Goal: Information Seeking & Learning: Check status

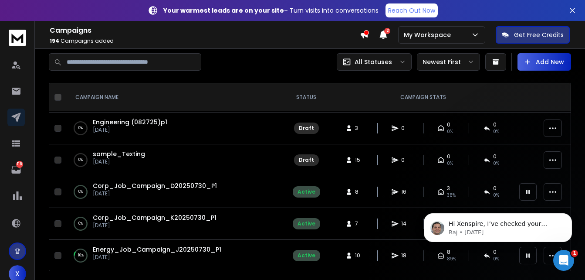
scroll to position [97, 0]
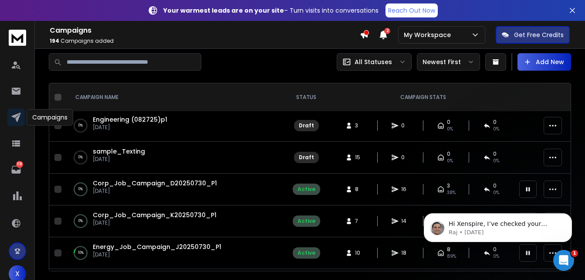
click at [131, 150] on span "sample_Texting" at bounding box center [119, 151] width 52 height 9
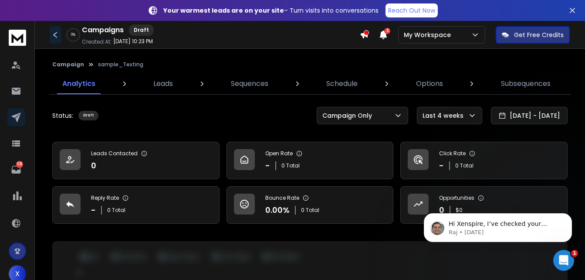
click at [52, 40] on button at bounding box center [55, 34] width 11 height 17
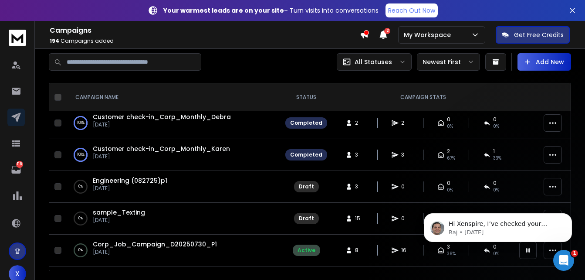
scroll to position [44, 0]
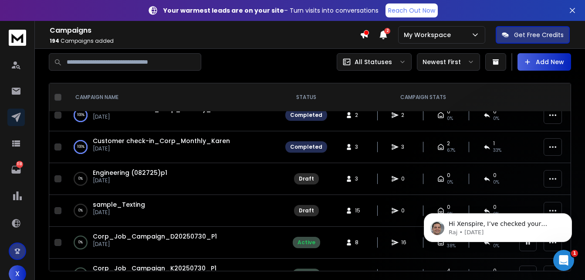
click at [549, 176] on icon "button" at bounding box center [552, 178] width 9 height 9
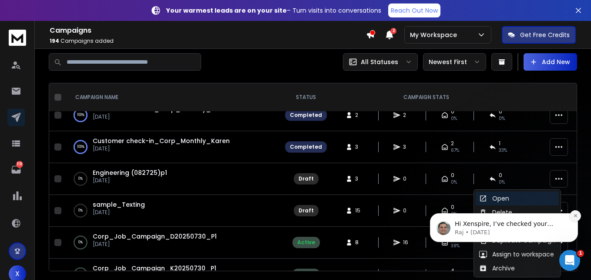
click at [574, 215] on icon "Dismiss notification" at bounding box center [576, 215] width 5 height 5
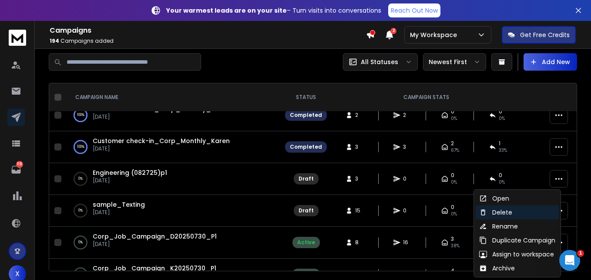
click at [509, 216] on div "Delete" at bounding box center [517, 212] width 83 height 14
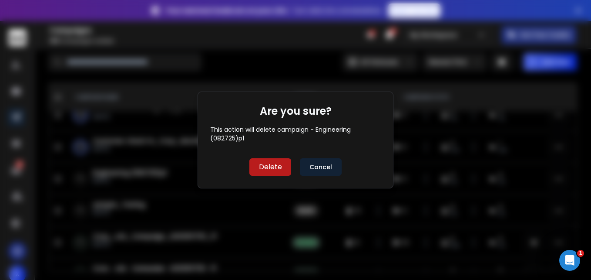
click at [279, 170] on button "Delete" at bounding box center [271, 166] width 42 height 17
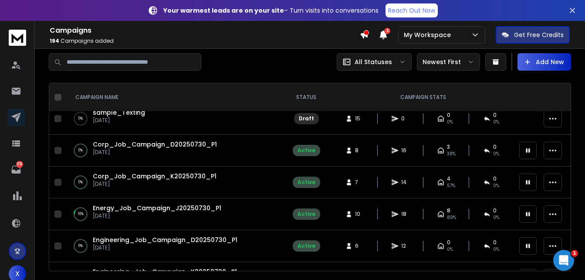
scroll to position [99, 0]
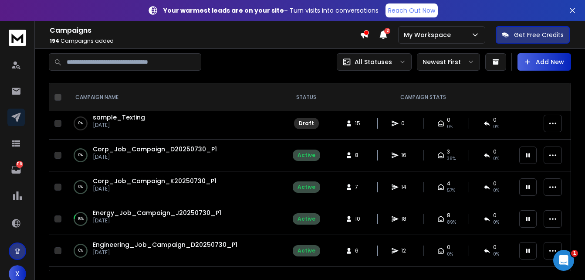
click at [200, 149] on span "Corp_Job_Campaign_D20250730_P1" at bounding box center [155, 149] width 124 height 9
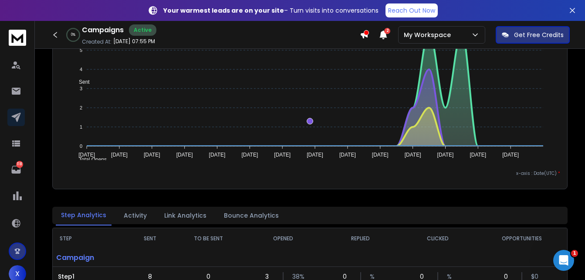
scroll to position [323, 0]
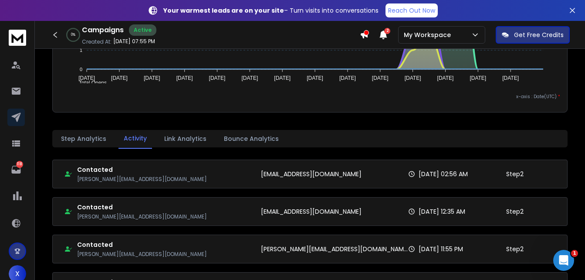
click at [132, 136] on button "Activity" at bounding box center [135, 138] width 34 height 20
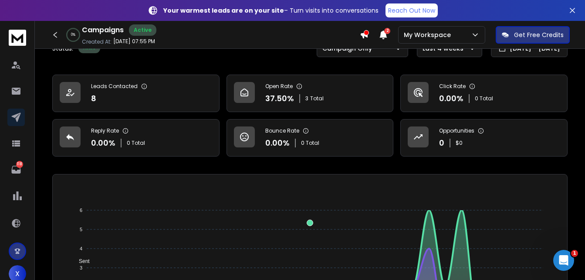
scroll to position [55, 0]
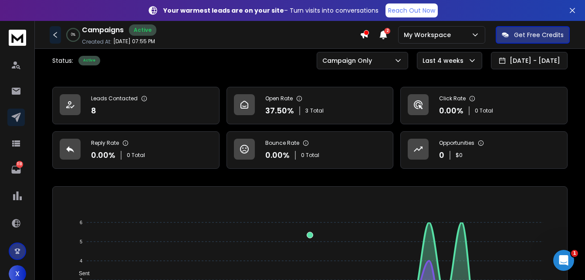
click at [54, 37] on icon at bounding box center [55, 35] width 8 height 8
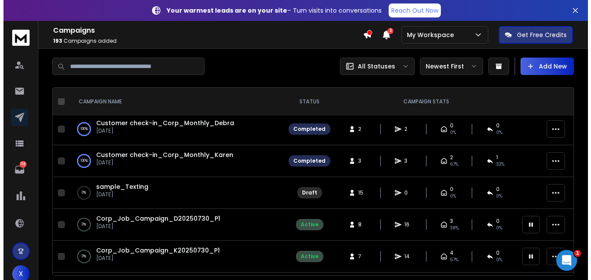
scroll to position [35, 0]
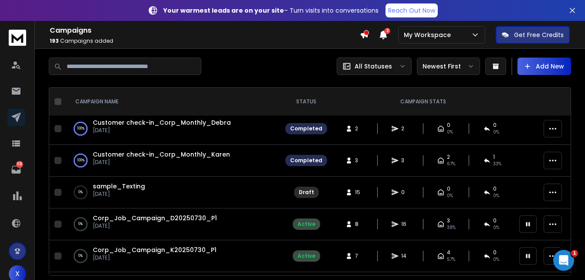
click at [181, 213] on td "0 % Corp_Job_Campaign_D20250730_P1 [DATE]" at bounding box center [172, 224] width 215 height 32
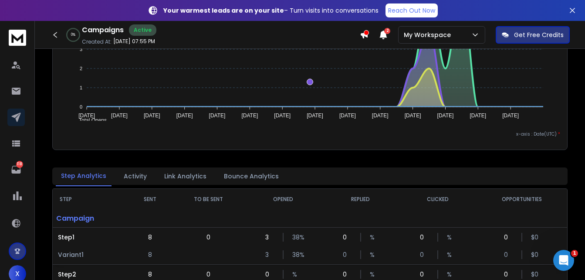
scroll to position [289, 0]
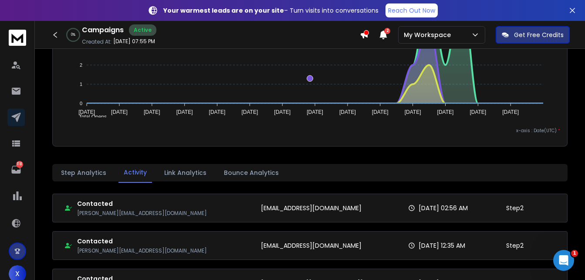
click at [137, 176] on button "Activity" at bounding box center [135, 172] width 34 height 20
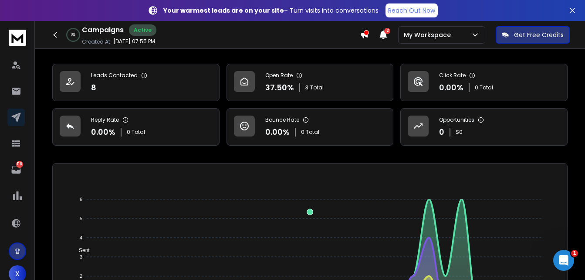
scroll to position [0, 0]
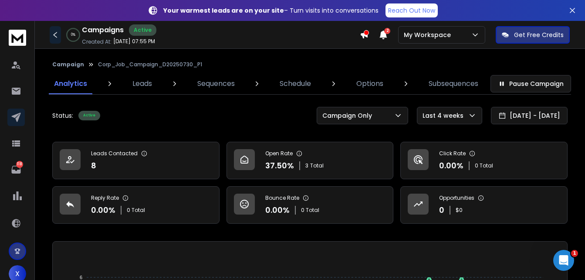
click at [57, 39] on button at bounding box center [55, 34] width 11 height 17
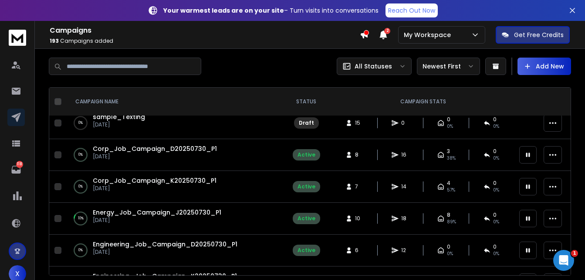
scroll to position [106, 0]
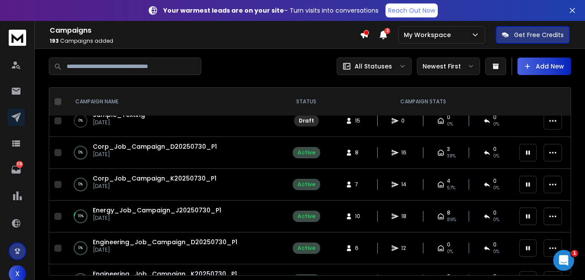
click at [177, 179] on span "Corp_Job_Campaign_K20250730_P1" at bounding box center [155, 178] width 124 height 9
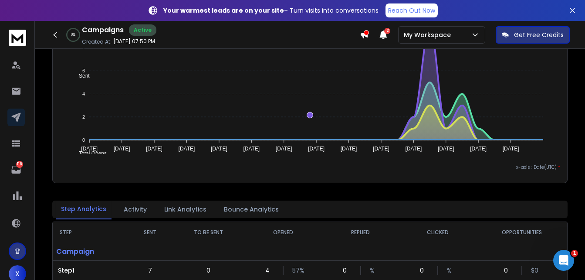
scroll to position [257, 0]
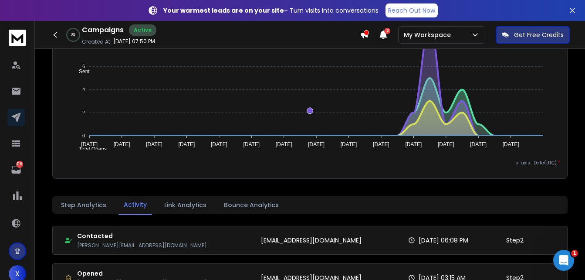
click at [129, 206] on button "Activity" at bounding box center [135, 205] width 34 height 20
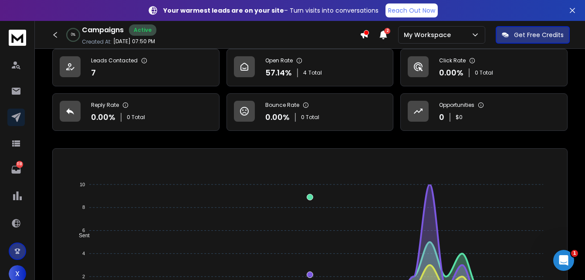
scroll to position [0, 0]
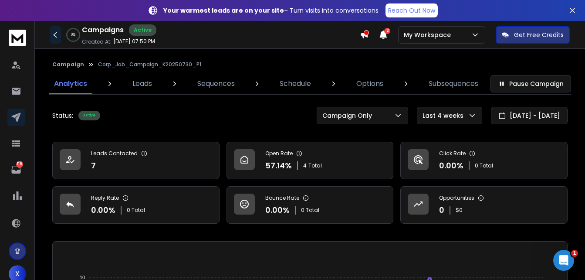
click at [54, 36] on icon at bounding box center [55, 35] width 8 height 8
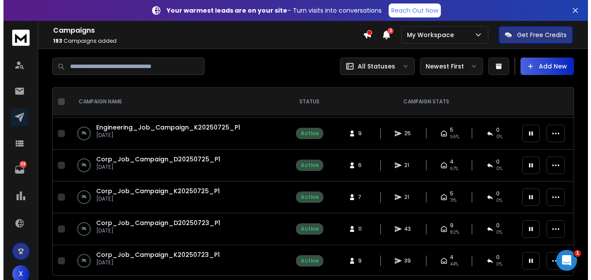
scroll to position [446, 0]
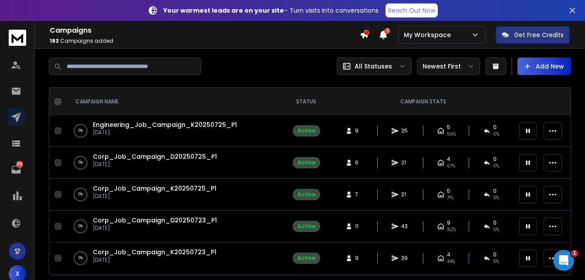
click at [170, 187] on span "Corp_Job_Campaign_K20250725_P1" at bounding box center [155, 188] width 124 height 9
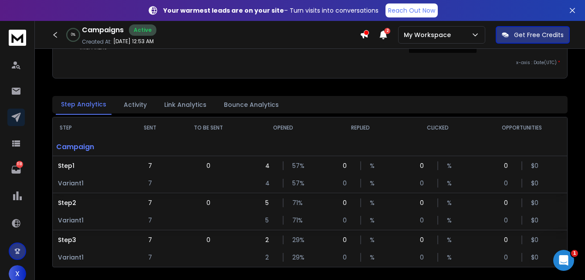
scroll to position [360, 0]
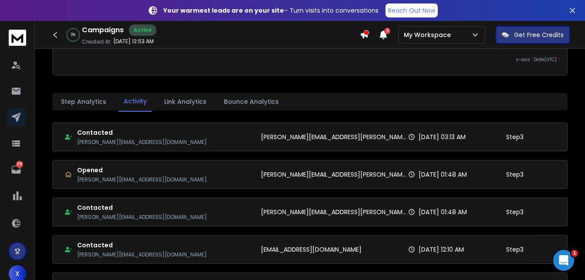
click at [127, 98] on button "Activity" at bounding box center [135, 101] width 34 height 20
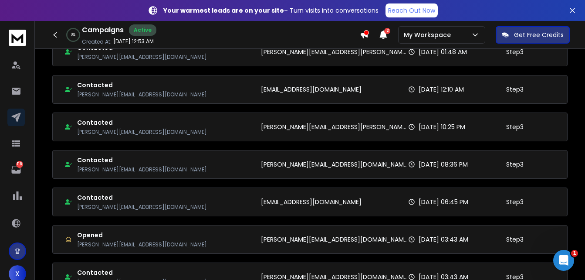
scroll to position [521, 0]
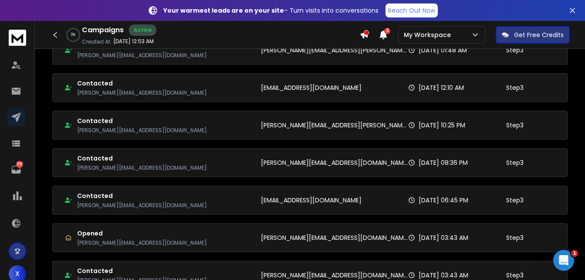
click at [84, 124] on h1 "Contacted" at bounding box center [142, 120] width 130 height 9
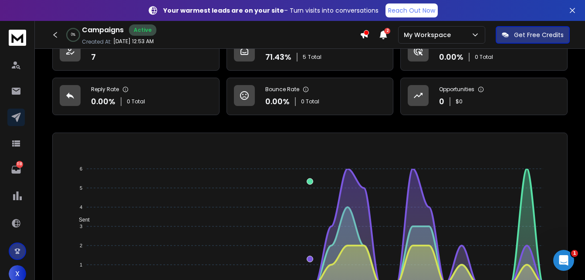
scroll to position [0, 0]
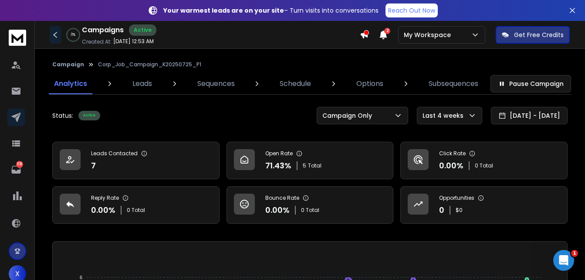
click at [57, 38] on icon at bounding box center [55, 35] width 8 height 8
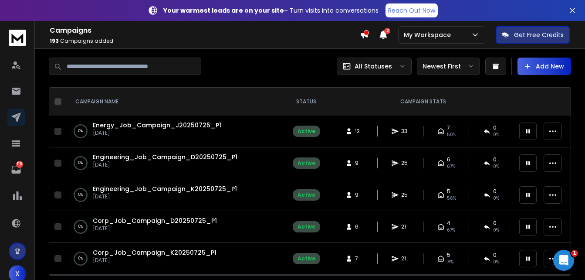
scroll to position [382, 0]
click at [175, 249] on span "Corp_Job_Campaign_K20250725_P1" at bounding box center [155, 251] width 124 height 9
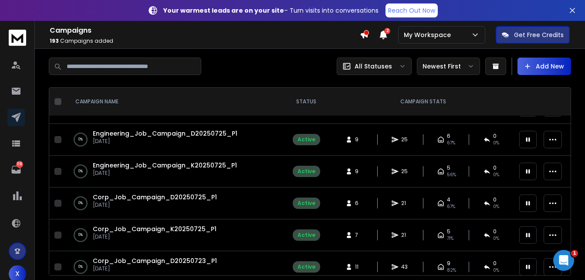
scroll to position [407, 0]
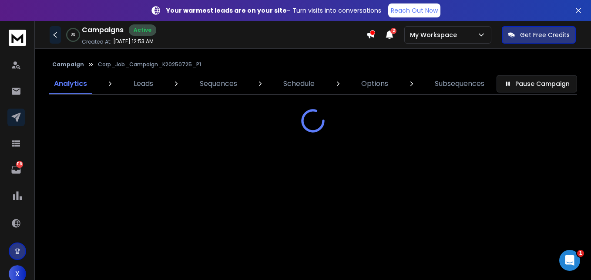
click at [56, 34] on icon at bounding box center [55, 35] width 8 height 8
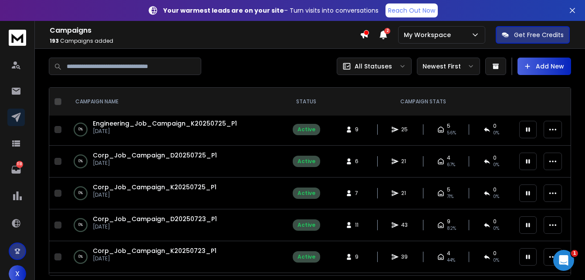
scroll to position [457, 0]
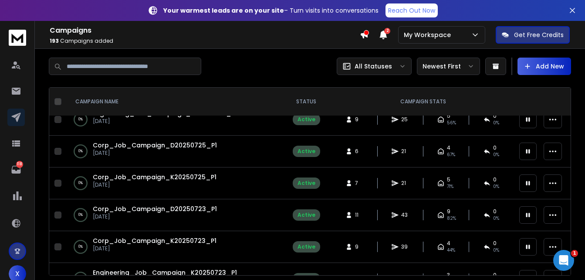
click at [182, 144] on span "Corp_Job_Campaign_D20250725_P1" at bounding box center [155, 145] width 124 height 9
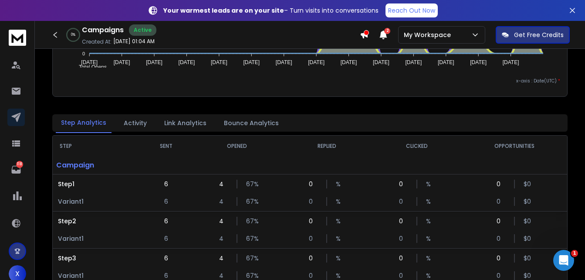
scroll to position [339, 0]
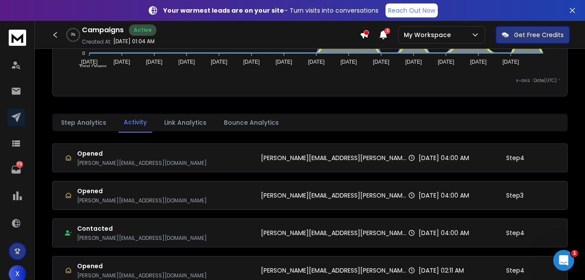
click at [130, 118] on button "Activity" at bounding box center [135, 122] width 34 height 20
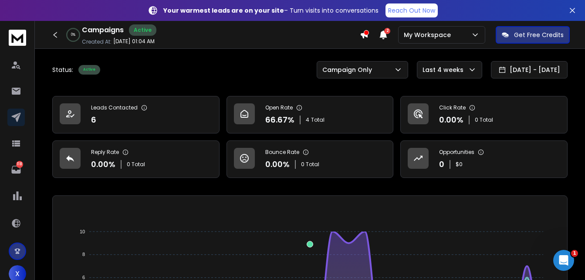
scroll to position [0, 0]
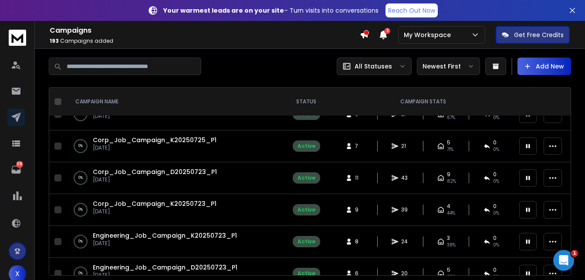
scroll to position [514, 0]
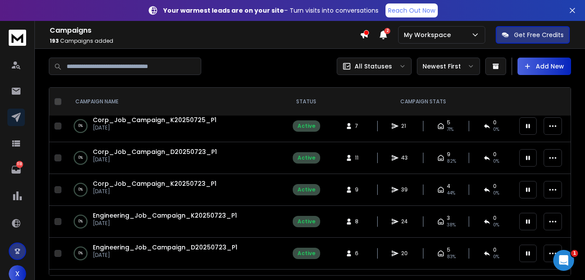
click at [164, 178] on td "0 % Corp_Job_Campaign_K20250723_P1 [DATE]" at bounding box center [172, 190] width 215 height 32
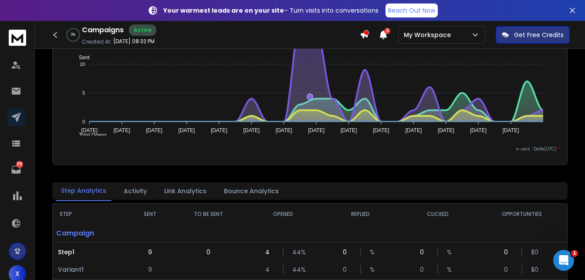
scroll to position [297, 0]
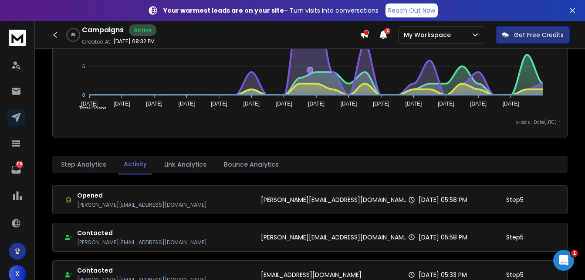
click at [132, 166] on button "Activity" at bounding box center [135, 164] width 34 height 20
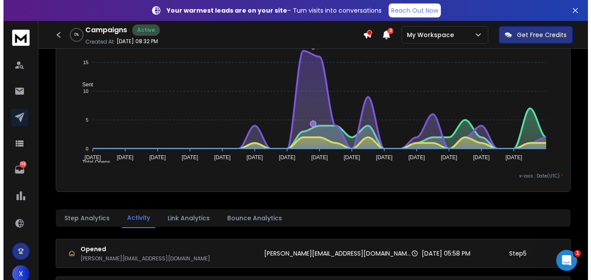
scroll to position [0, 0]
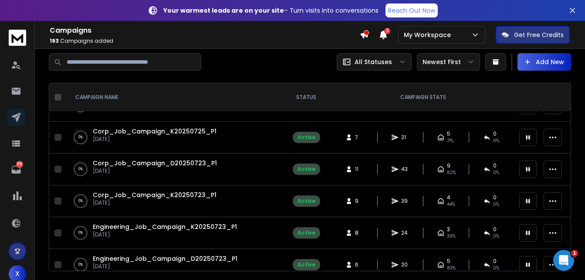
scroll to position [500, 0]
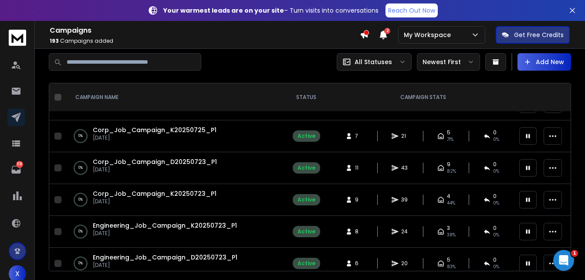
click at [173, 162] on span "Corp_Job_Campaign_D20250723_P1" at bounding box center [155, 161] width 124 height 9
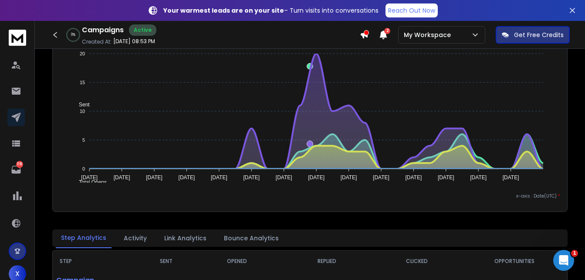
scroll to position [216, 0]
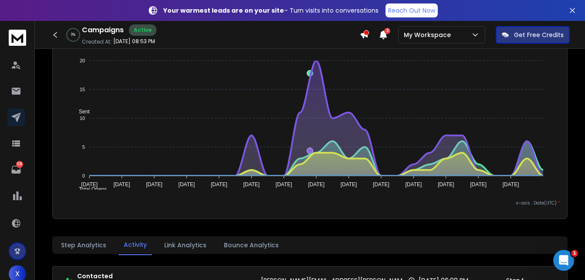
click at [131, 250] on button "Activity" at bounding box center [135, 245] width 34 height 20
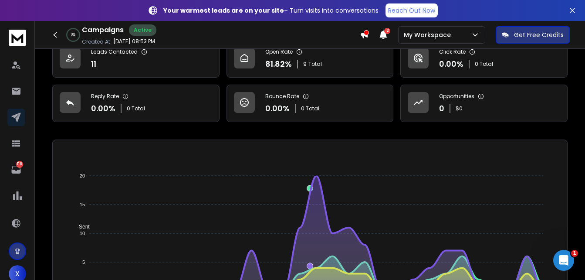
scroll to position [0, 0]
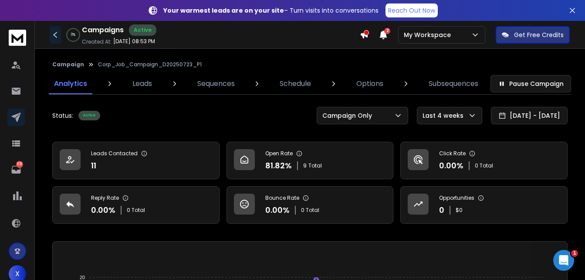
click at [60, 38] on button at bounding box center [55, 34] width 11 height 17
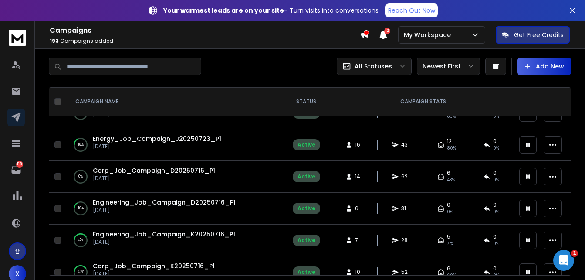
scroll to position [660, 0]
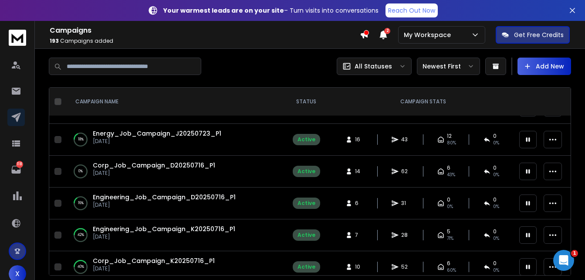
click at [160, 260] on span "Corp_Job_Campaign_K20250716_P1" at bounding box center [154, 260] width 122 height 9
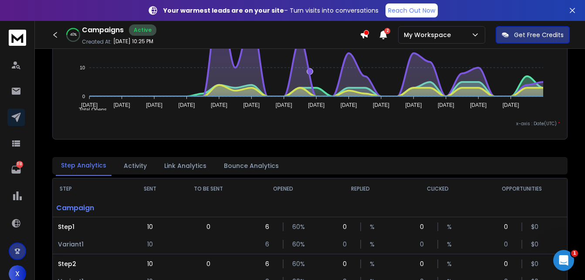
scroll to position [326, 0]
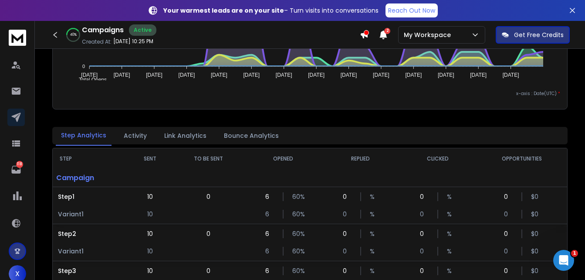
click at [124, 136] on button "Activity" at bounding box center [135, 135] width 34 height 19
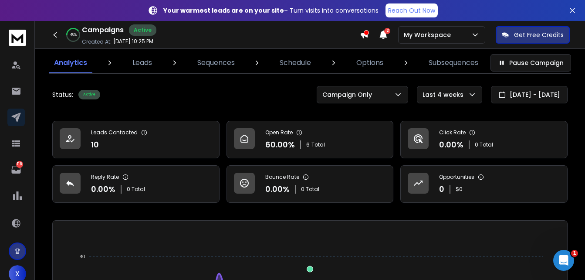
scroll to position [0, 0]
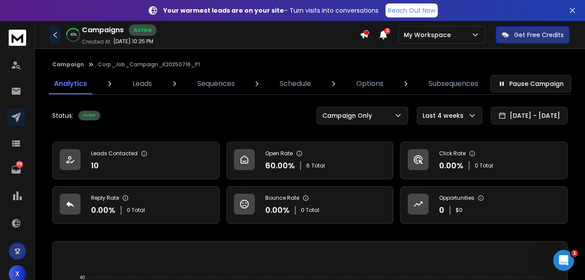
click at [58, 38] on icon at bounding box center [55, 35] width 8 height 8
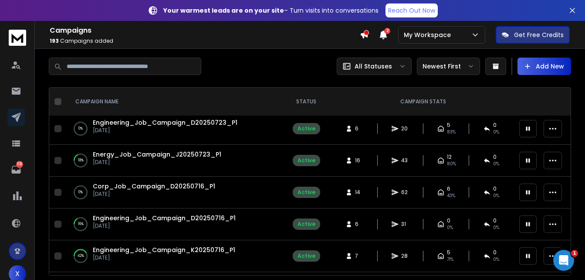
scroll to position [639, 0]
click at [194, 185] on span "Corp_Job_Campaign_D20250716_P1" at bounding box center [154, 185] width 122 height 9
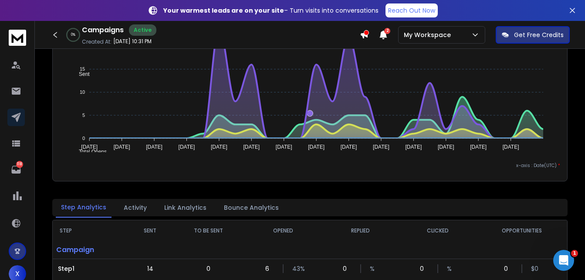
scroll to position [254, 0]
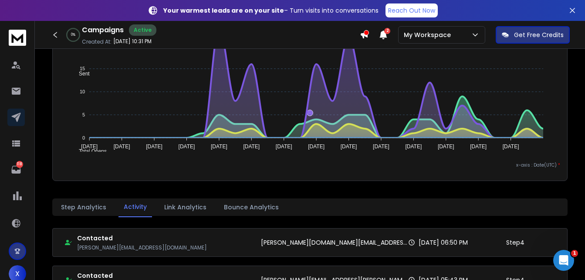
click at [125, 210] on button "Activity" at bounding box center [135, 207] width 34 height 20
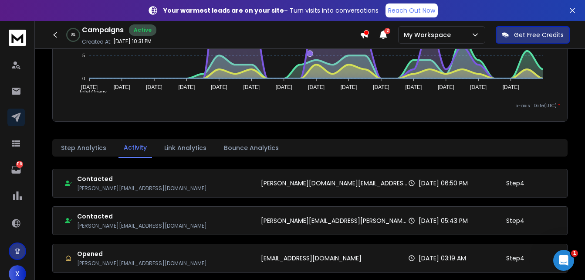
scroll to position [0, 0]
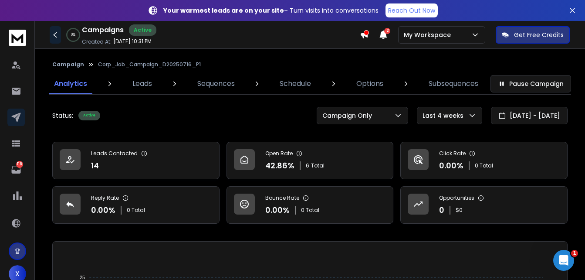
click at [53, 34] on icon at bounding box center [55, 35] width 8 height 8
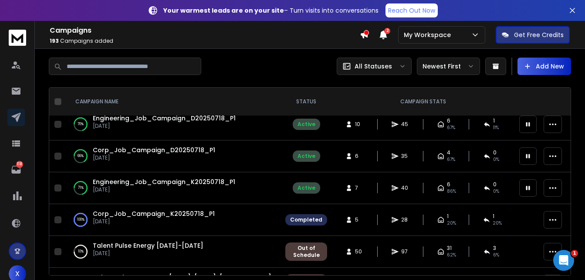
scroll to position [898, 0]
click at [191, 149] on span "Corp_Job_Campaign_D20250718_P1" at bounding box center [154, 149] width 122 height 9
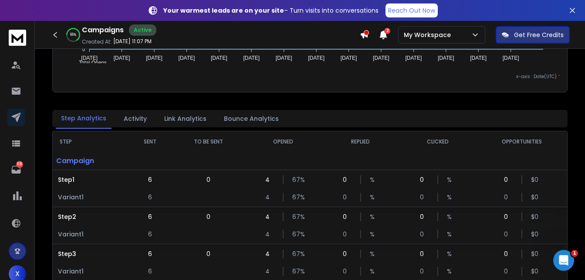
scroll to position [343, 0]
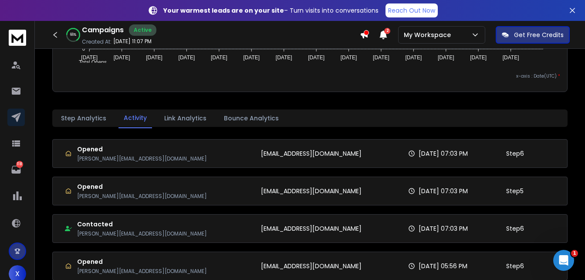
click at [133, 119] on button "Activity" at bounding box center [135, 118] width 34 height 20
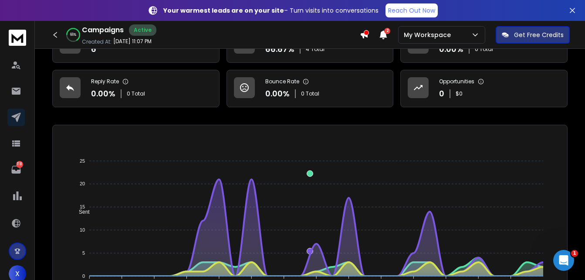
scroll to position [0, 0]
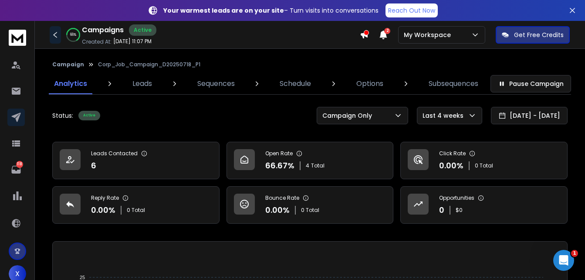
click at [52, 34] on icon at bounding box center [55, 35] width 8 height 8
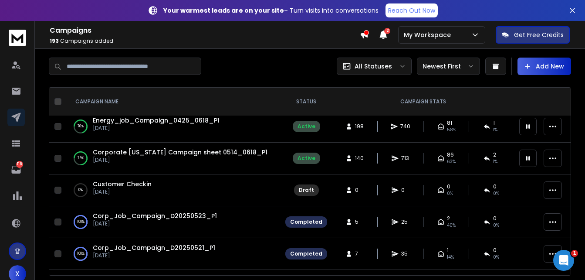
scroll to position [2612, 0]
click at [198, 145] on td "75 % Corporate [US_STATE] Campaign sheet 0514_0618_P1 [DATE]" at bounding box center [172, 159] width 215 height 32
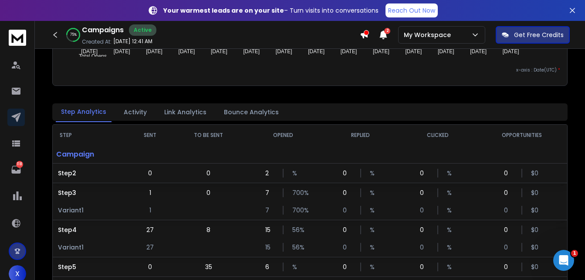
scroll to position [350, 0]
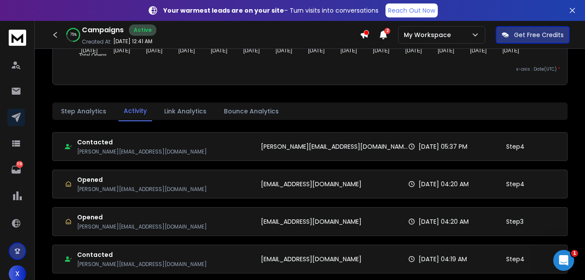
click at [129, 108] on button "Activity" at bounding box center [135, 111] width 34 height 20
copy div "[EMAIL_ADDRESS][DOMAIN_NAME]"
drag, startPoint x: 377, startPoint y: 182, endPoint x: 257, endPoint y: 188, distance: 119.5
click at [257, 188] on div "Opened [PERSON_NAME][EMAIL_ADDRESS][DOMAIN_NAME] [EMAIL_ADDRESS][DOMAIN_NAME] […" at bounding box center [309, 183] width 515 height 29
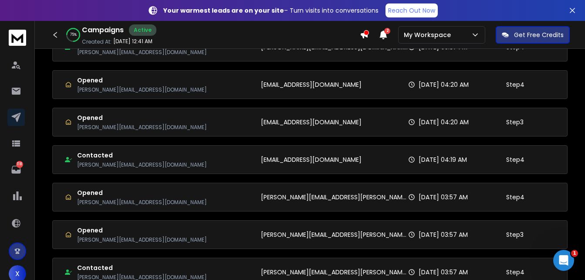
scroll to position [451, 0]
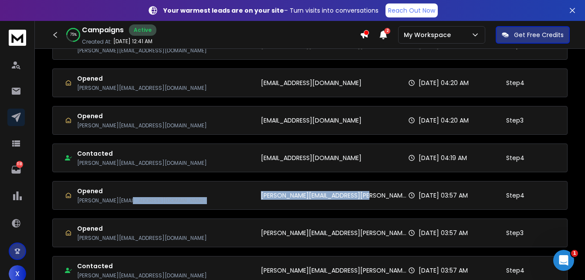
copy div "[PERSON_NAME][EMAIL_ADDRESS][PERSON_NAME][DOMAIN_NAME]"
drag, startPoint x: 375, startPoint y: 196, endPoint x: 260, endPoint y: 198, distance: 115.0
click at [260, 198] on div "Opened [PERSON_NAME][EMAIL_ADDRESS][DOMAIN_NAME] [PERSON_NAME][DOMAIN_NAME][EMA…" at bounding box center [309, 195] width 515 height 29
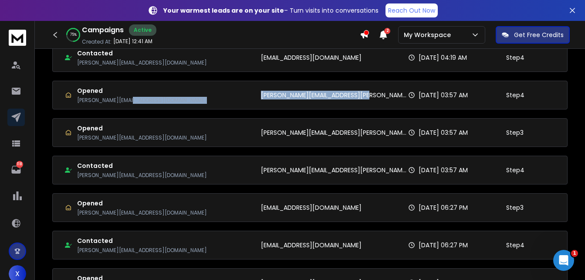
scroll to position [552, 0]
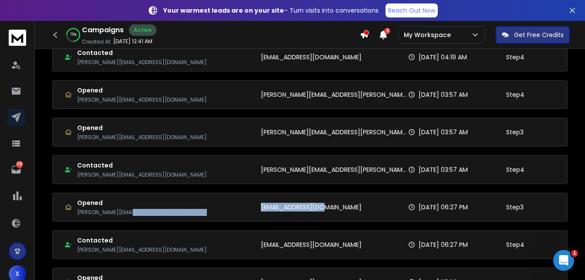
copy div "[EMAIL_ADDRESS][DOMAIN_NAME]"
drag, startPoint x: 341, startPoint y: 206, endPoint x: 262, endPoint y: 216, distance: 79.5
click at [262, 216] on div "Opened [PERSON_NAME][EMAIL_ADDRESS][DOMAIN_NAME] [EMAIL_ADDRESS][DOMAIN_NAME] […" at bounding box center [309, 207] width 515 height 29
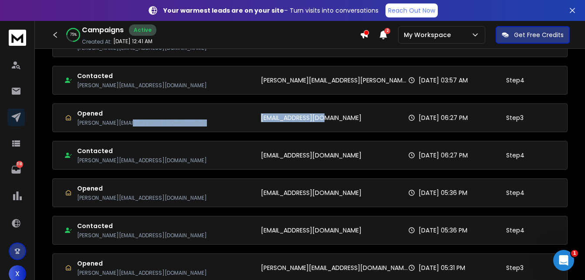
scroll to position [642, 0]
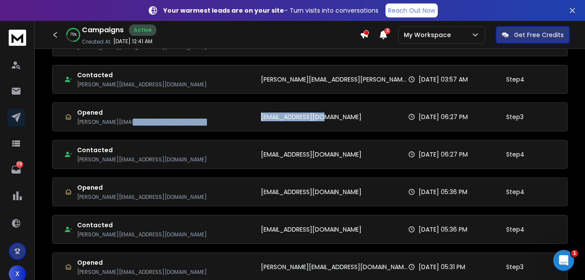
copy p "[EMAIL_ADDRESS][DOMAIN_NAME]"
drag, startPoint x: 389, startPoint y: 189, endPoint x: 261, endPoint y: 193, distance: 128.5
click at [261, 193] on div "[EMAIL_ADDRESS][DOMAIN_NAME]" at bounding box center [334, 191] width 147 height 9
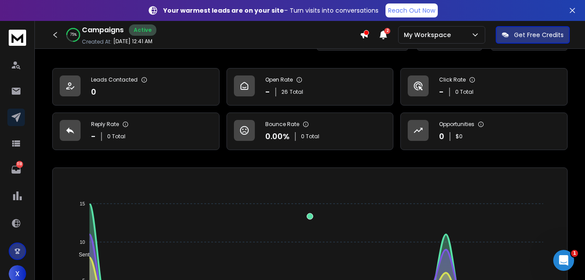
scroll to position [0, 0]
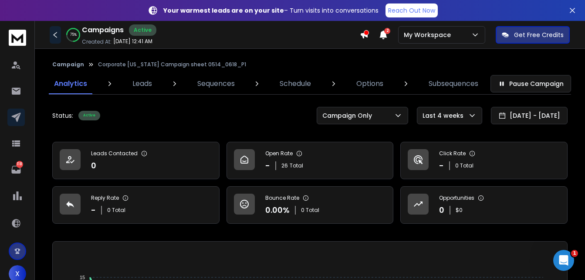
click at [56, 38] on icon at bounding box center [55, 35] width 8 height 8
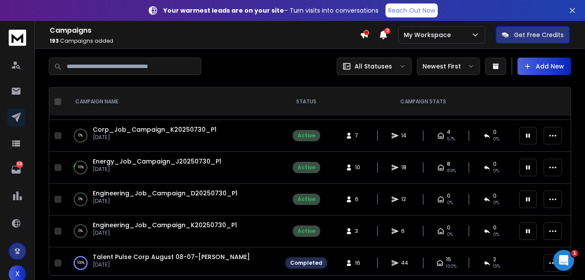
scroll to position [155, 0]
click at [190, 178] on td "10 % Energy_Job_Campaign_J20250730_P1 [DATE]" at bounding box center [172, 167] width 215 height 32
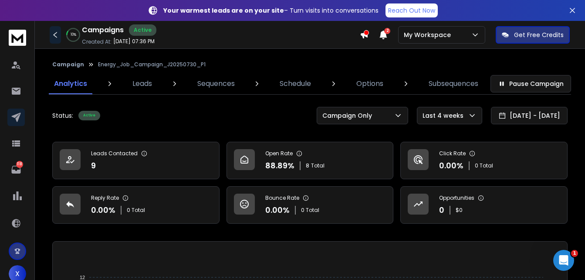
click at [53, 37] on icon at bounding box center [55, 35] width 8 height 8
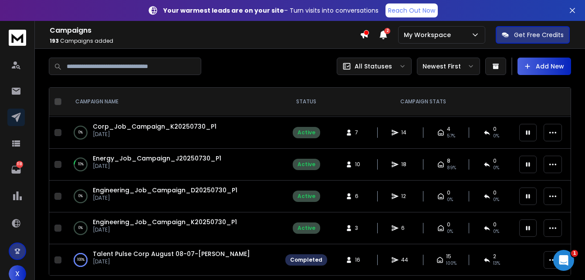
scroll to position [159, 0]
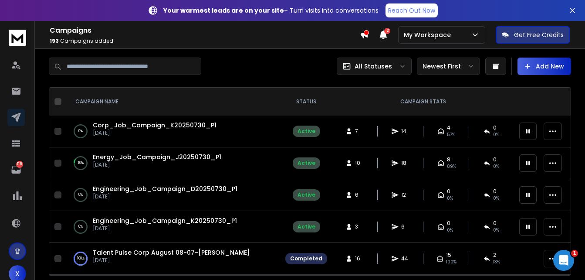
click at [193, 221] on span "Engineering_Job_Campaign_K20250730_P1" at bounding box center [165, 220] width 144 height 9
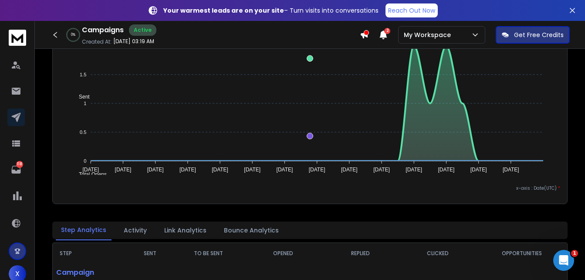
scroll to position [232, 0]
click at [135, 229] on button "Activity" at bounding box center [135, 229] width 34 height 19
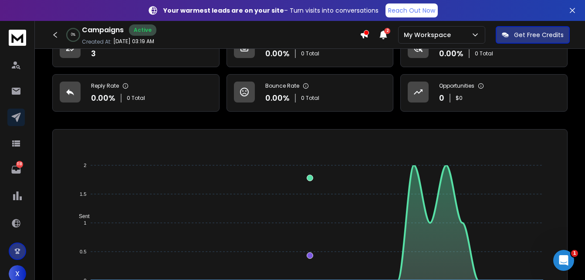
scroll to position [0, 0]
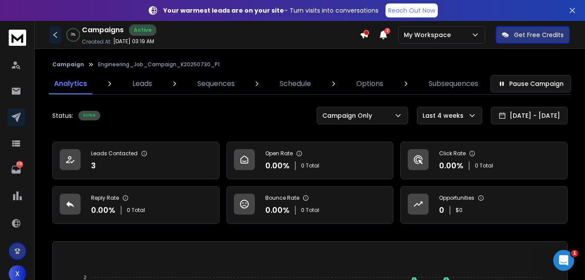
click at [55, 39] on button at bounding box center [55, 34] width 11 height 17
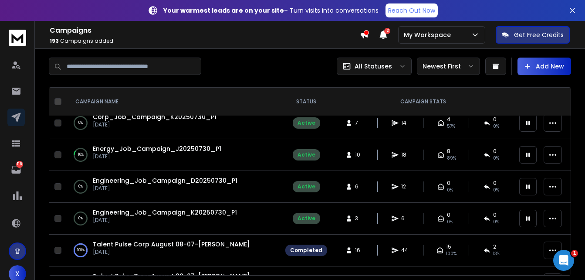
scroll to position [169, 0]
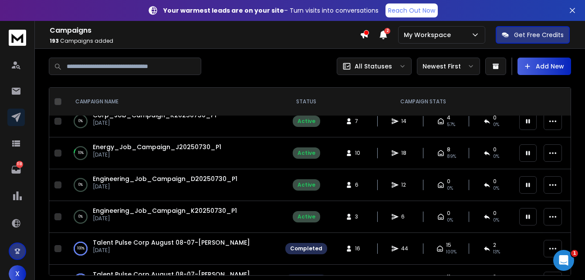
click at [186, 174] on td "0 % Engineering_Job_Campaign_D20250730_P1 [DATE]" at bounding box center [172, 185] width 215 height 32
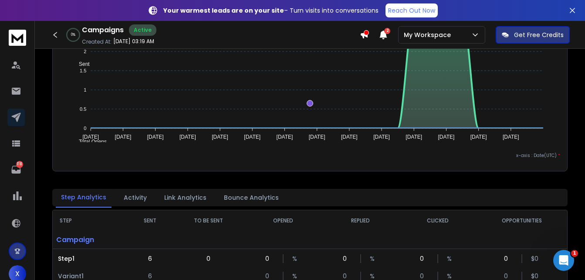
scroll to position [267, 0]
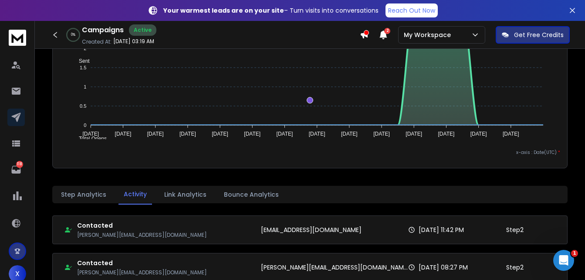
click at [132, 190] on button "Activity" at bounding box center [135, 194] width 34 height 20
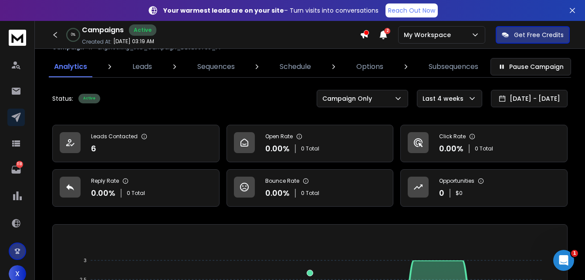
scroll to position [0, 0]
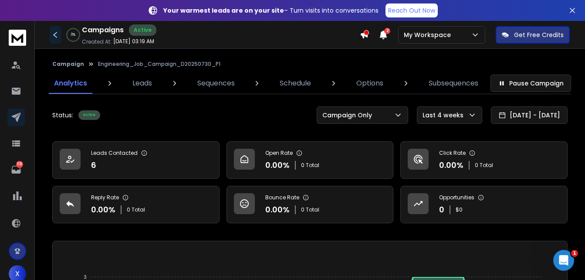
click at [52, 36] on icon at bounding box center [55, 35] width 8 height 8
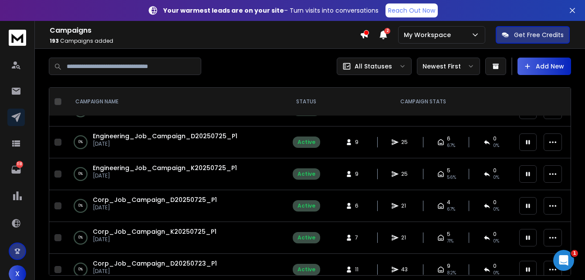
scroll to position [405, 0]
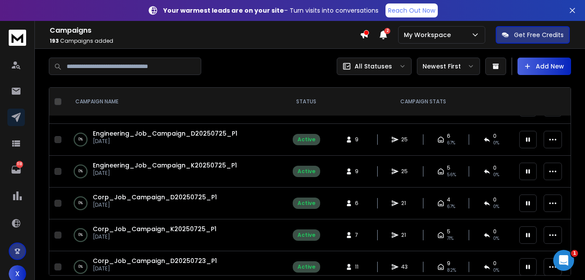
click at [194, 168] on span "Engineering_Job_Campaign_K20250725_P1" at bounding box center [165, 165] width 144 height 9
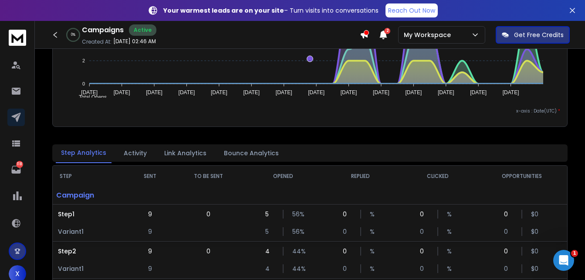
scroll to position [314, 0]
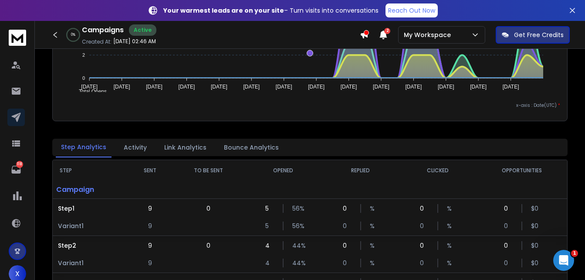
click at [135, 146] on button "Activity" at bounding box center [135, 147] width 34 height 19
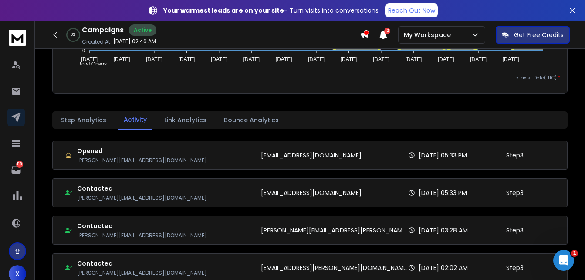
scroll to position [357, 0]
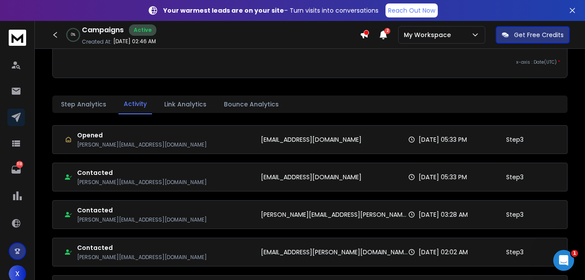
drag, startPoint x: 353, startPoint y: 138, endPoint x: 348, endPoint y: 148, distance: 10.8
click at [348, 148] on div "Opened [PERSON_NAME][EMAIL_ADDRESS][DOMAIN_NAME] [EMAIL_ADDRESS][DOMAIN_NAME] […" at bounding box center [309, 139] width 515 height 29
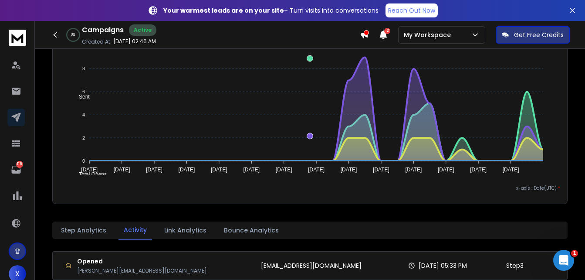
scroll to position [0, 0]
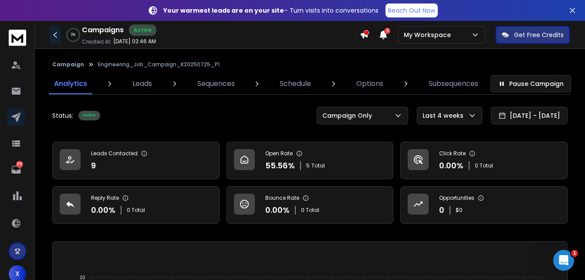
click at [57, 35] on icon at bounding box center [55, 35] width 8 height 8
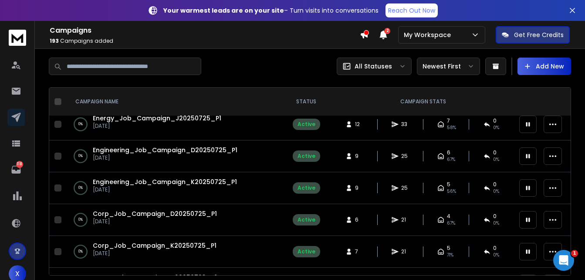
scroll to position [389, 0]
click at [187, 151] on span "Engineering_Job_Campaign_D20250725_P1" at bounding box center [165, 149] width 145 height 9
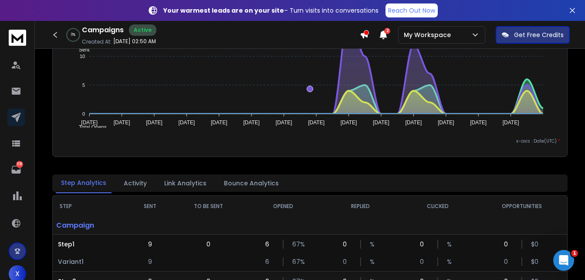
scroll to position [279, 0]
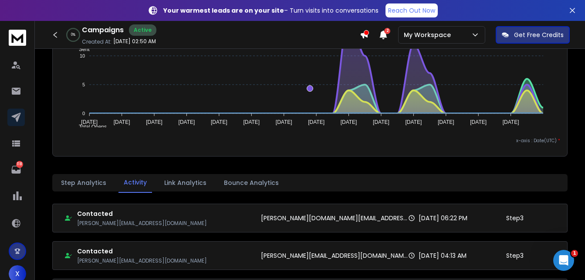
click at [137, 188] on button "Activity" at bounding box center [135, 182] width 34 height 20
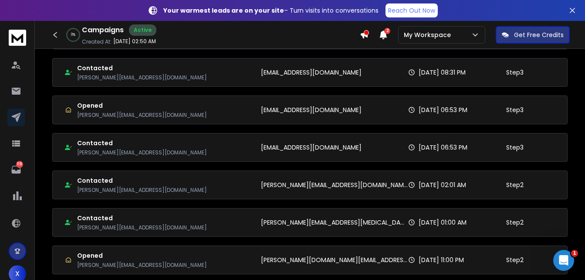
scroll to position [724, 0]
click at [45, 106] on div "Campaign Engineering_Job_Campaign_D20250725_P1 Analytics Leads Sequences Schedu…" at bounding box center [310, 157] width 550 height 1667
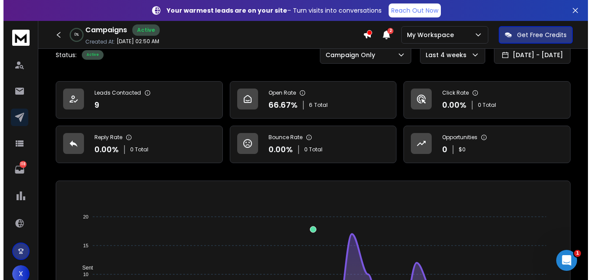
scroll to position [0, 0]
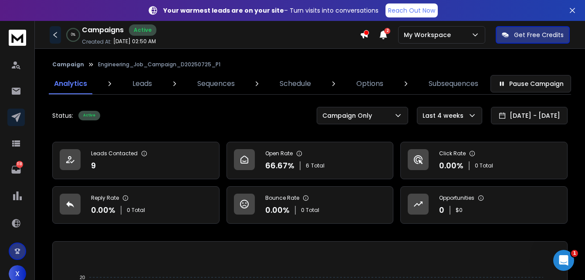
click at [53, 40] on button at bounding box center [55, 34] width 11 height 17
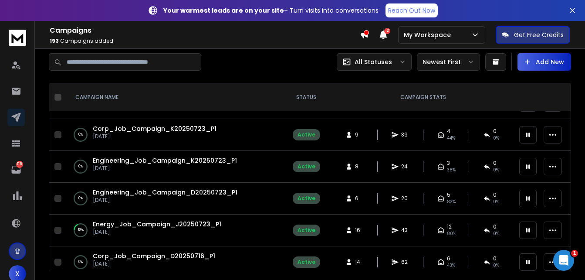
scroll to position [566, 0]
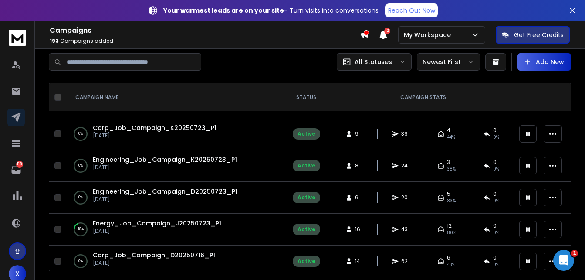
click at [195, 152] on td "0 % Engineering_Job_Campaign_K20250723_P1 [DATE]" at bounding box center [172, 166] width 215 height 32
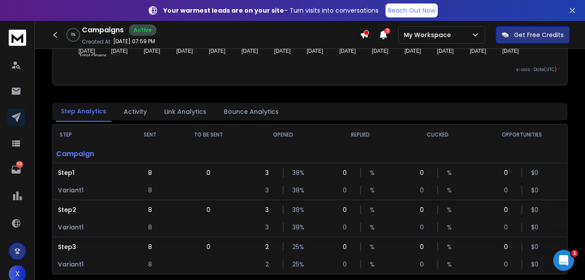
scroll to position [350, 0]
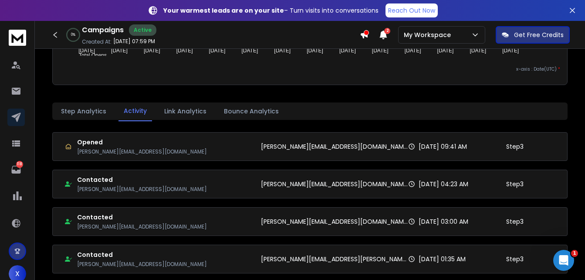
click at [136, 111] on button "Activity" at bounding box center [135, 111] width 34 height 20
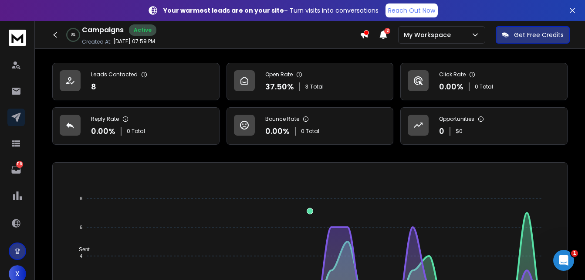
scroll to position [0, 0]
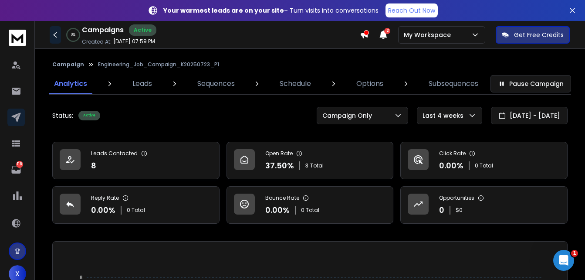
click at [56, 40] on button at bounding box center [55, 34] width 11 height 17
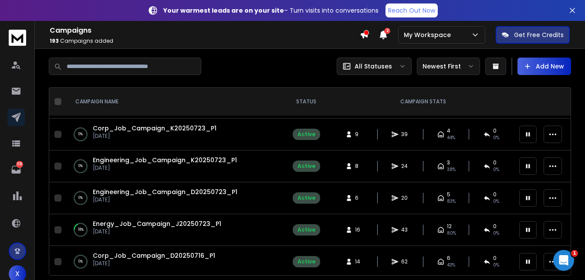
scroll to position [579, 0]
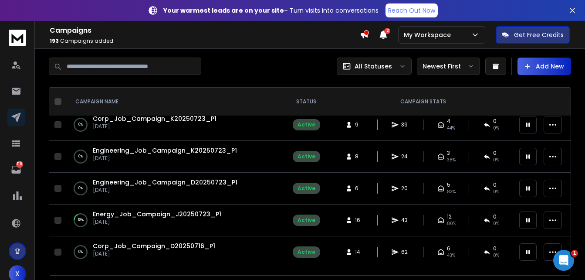
click at [203, 186] on span "Engineering_Job_Campaign_D20250723_P1" at bounding box center [165, 182] width 145 height 9
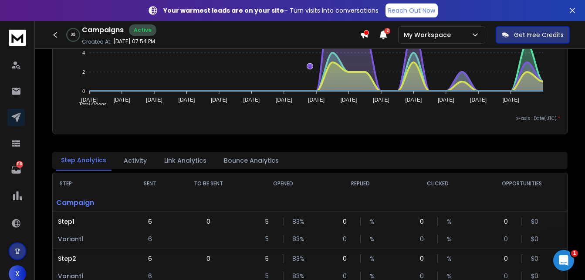
scroll to position [301, 0]
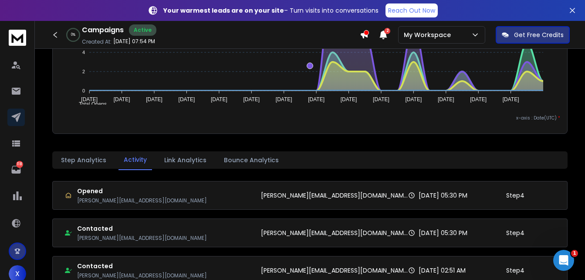
click at [135, 164] on button "Activity" at bounding box center [135, 160] width 34 height 20
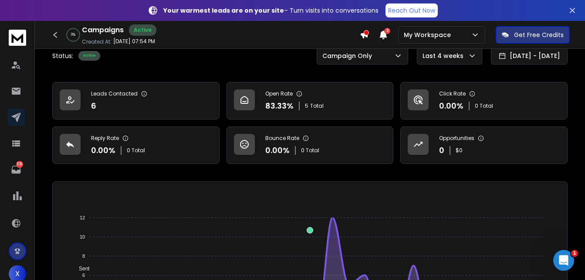
scroll to position [0, 0]
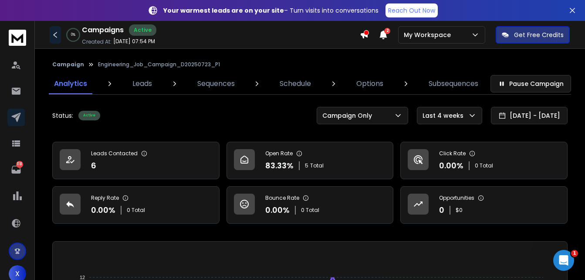
click at [55, 31] on icon at bounding box center [55, 35] width 8 height 8
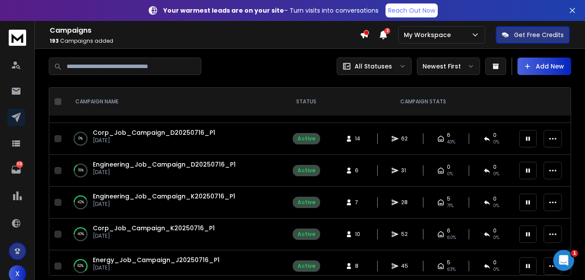
scroll to position [702, 0]
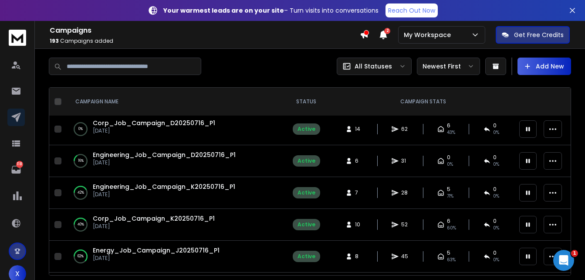
click at [197, 181] on td "42 % Engineering_Job_Campaign_K20250716_P1 [DATE]" at bounding box center [172, 193] width 215 height 32
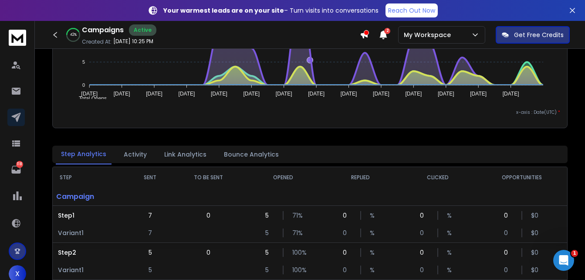
scroll to position [312, 0]
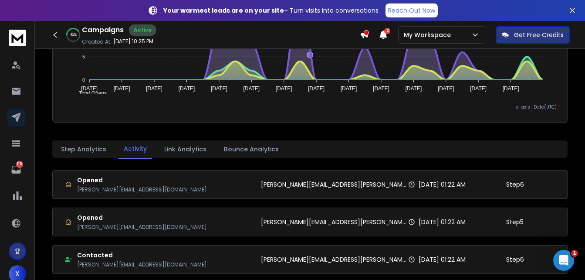
click at [125, 149] on button "Activity" at bounding box center [135, 149] width 34 height 20
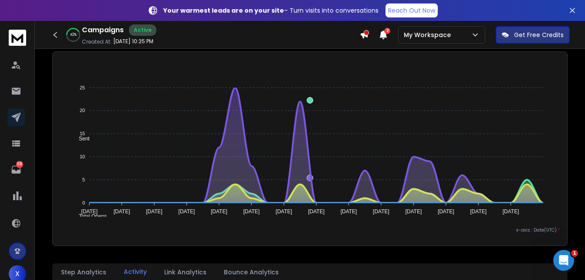
scroll to position [0, 0]
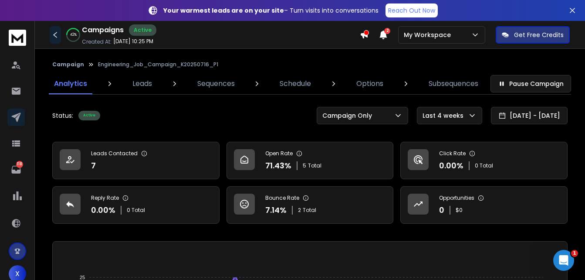
click at [54, 31] on icon at bounding box center [55, 35] width 8 height 8
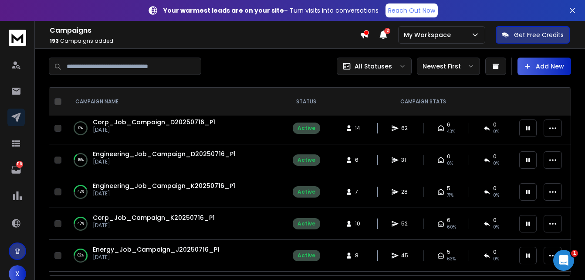
scroll to position [696, 0]
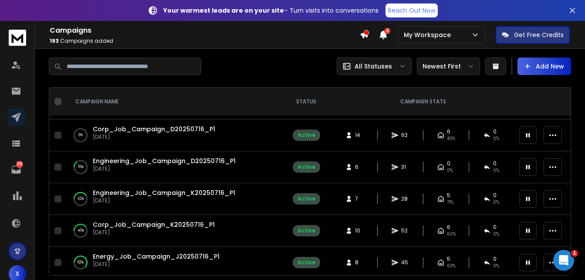
click at [200, 164] on span "Engineering_Job_Campaign_D20250716_P1" at bounding box center [164, 160] width 143 height 9
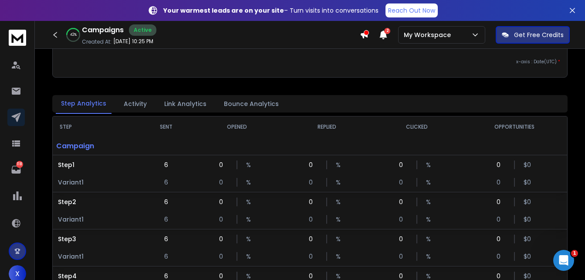
scroll to position [366, 0]
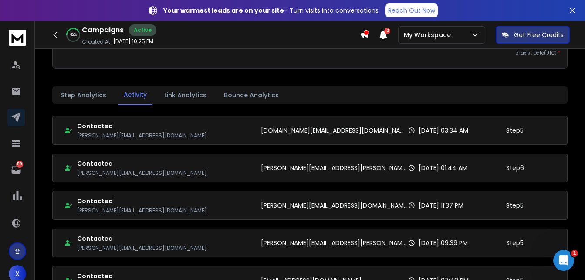
click at [141, 98] on button "Activity" at bounding box center [135, 95] width 34 height 20
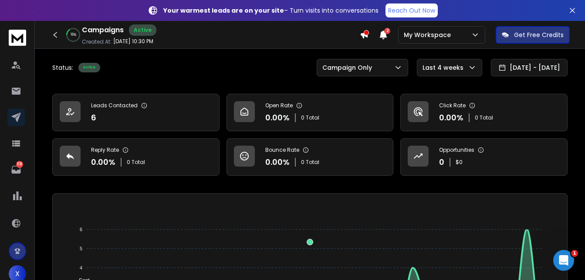
scroll to position [0, 0]
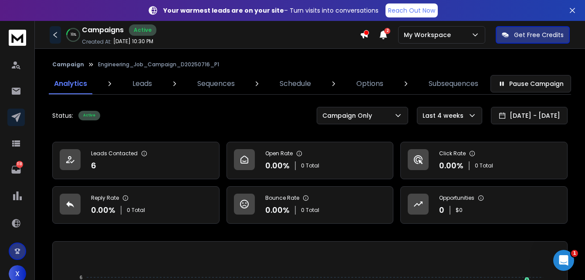
click at [55, 34] on icon at bounding box center [55, 35] width 8 height 8
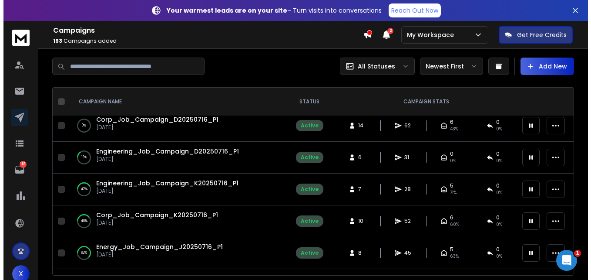
scroll to position [708, 0]
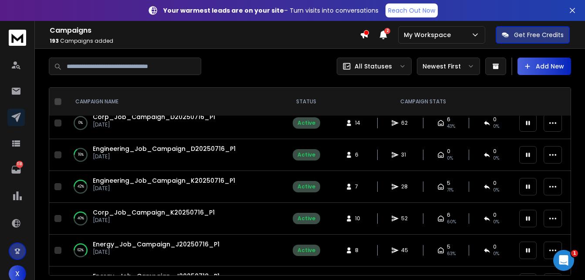
click at [204, 181] on span "Engineering_Job_Campaign_K20250716_P1" at bounding box center [164, 180] width 142 height 9
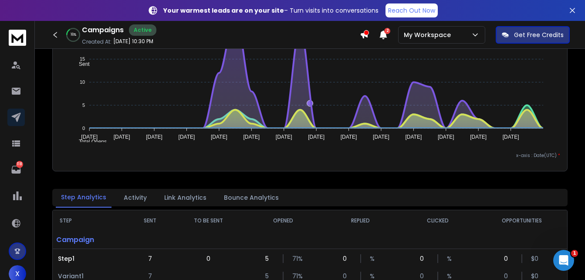
scroll to position [265, 0]
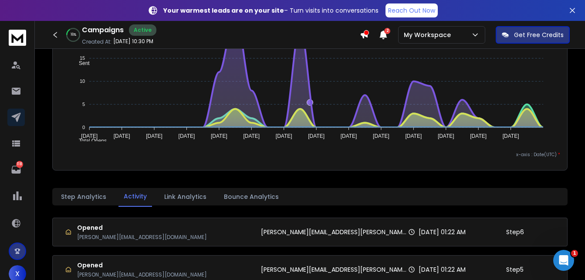
click at [136, 203] on button "Activity" at bounding box center [135, 196] width 34 height 20
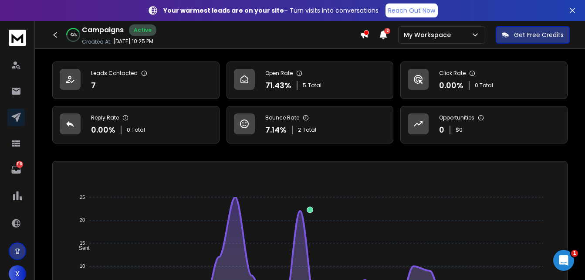
scroll to position [0, 0]
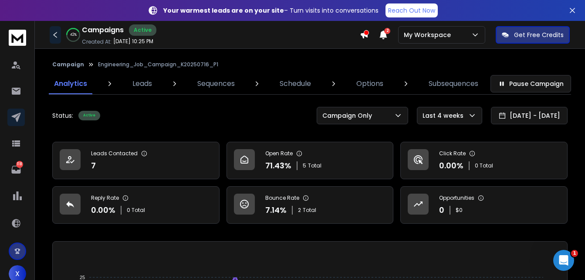
click at [57, 37] on icon at bounding box center [55, 35] width 8 height 8
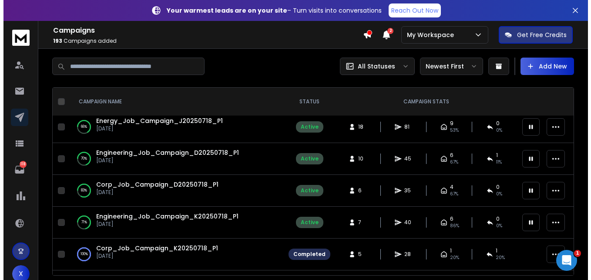
scroll to position [866, 0]
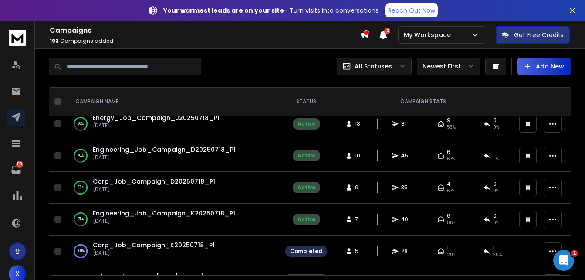
click at [194, 213] on span "Engineering_Job_Campaign_K20250718_P1" at bounding box center [164, 213] width 142 height 9
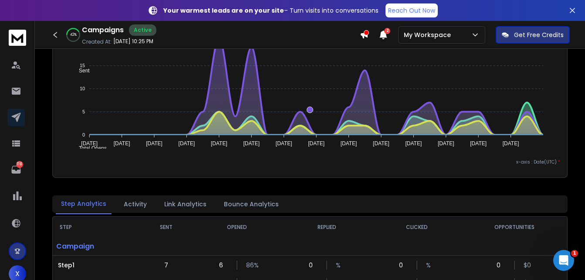
scroll to position [258, 0]
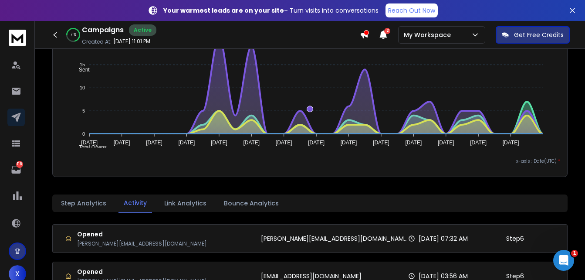
click at [143, 208] on button "Activity" at bounding box center [135, 203] width 34 height 20
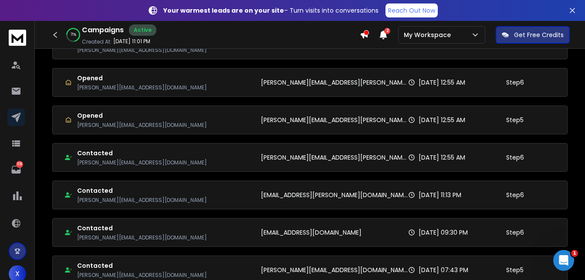
scroll to position [564, 0]
click at [212, 114] on div "Opened [PERSON_NAME][EMAIL_ADDRESS][DOMAIN_NAME]" at bounding box center [163, 119] width 196 height 17
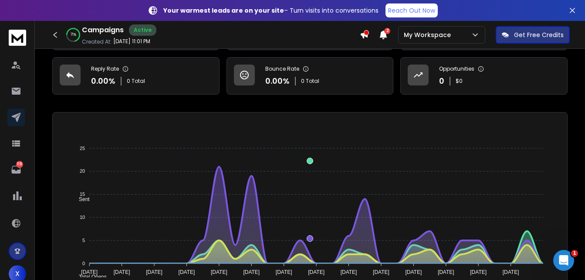
scroll to position [0, 0]
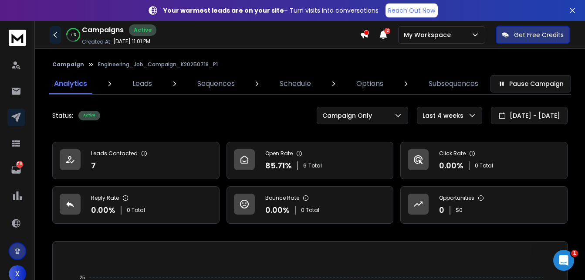
click at [55, 40] on button at bounding box center [55, 34] width 11 height 17
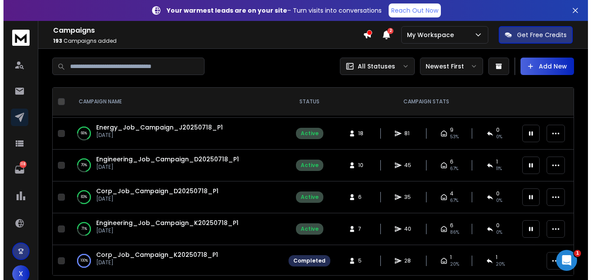
scroll to position [857, 0]
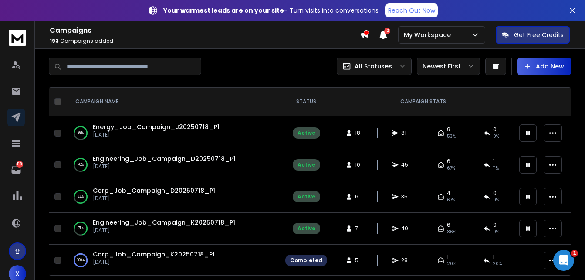
click at [176, 155] on span "Engineering_Job_Campaign_D20250718_P1" at bounding box center [164, 158] width 143 height 9
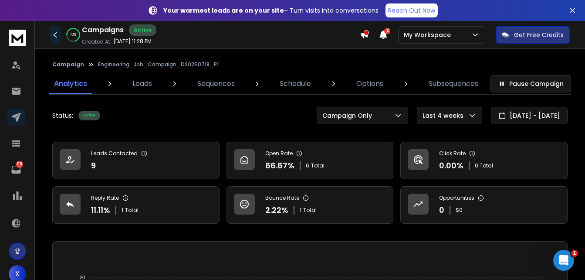
click at [55, 31] on icon at bounding box center [55, 35] width 8 height 8
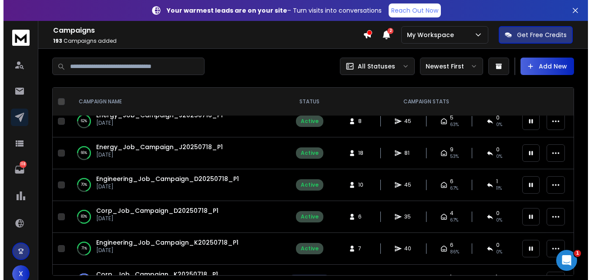
scroll to position [838, 0]
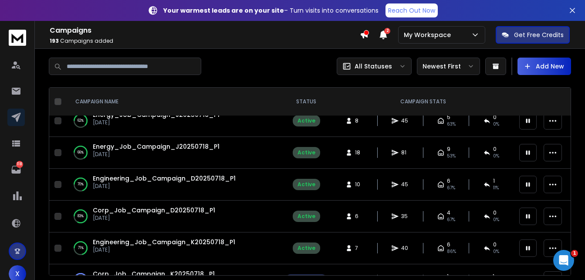
click at [201, 178] on span "Engineering_Job_Campaign_D20250718_P1" at bounding box center [164, 178] width 143 height 9
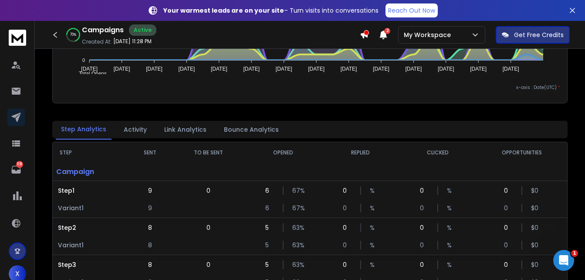
scroll to position [333, 0]
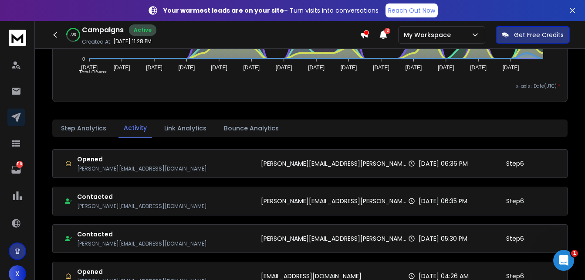
click at [138, 128] on button "Activity" at bounding box center [135, 128] width 34 height 20
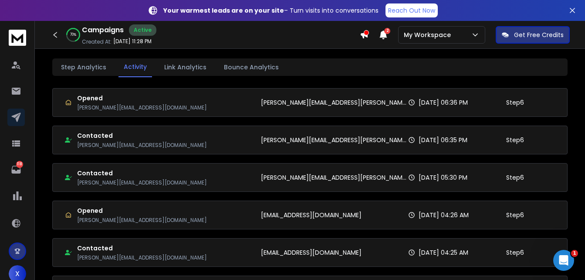
scroll to position [395, 0]
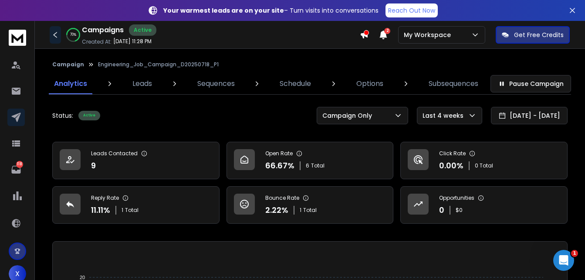
click at [57, 31] on icon at bounding box center [55, 35] width 8 height 8
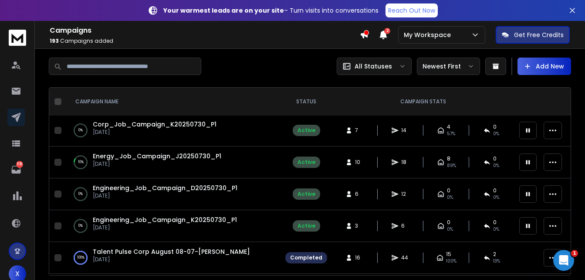
scroll to position [162, 0]
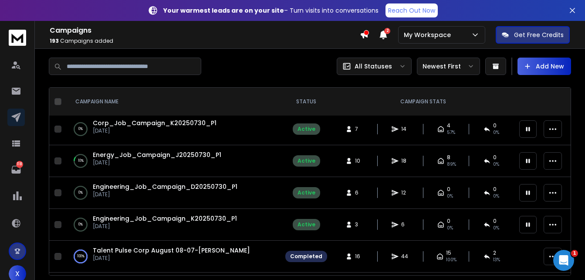
click at [163, 155] on span "Energy_Job_Campaign_J20250730_P1" at bounding box center [157, 154] width 128 height 9
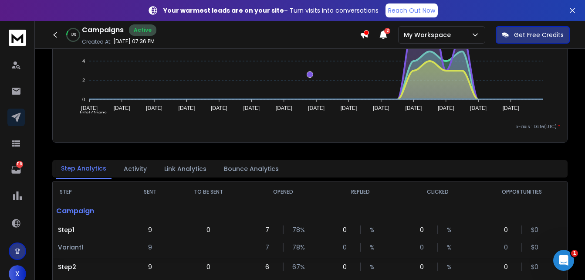
scroll to position [323, 0]
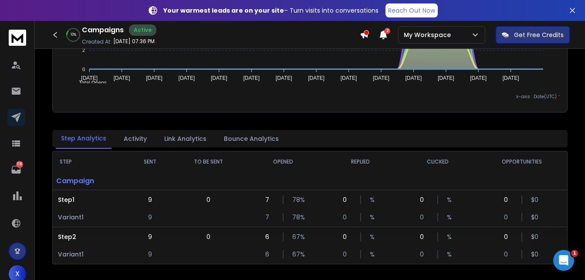
click at [133, 143] on button "Activity" at bounding box center [135, 138] width 34 height 19
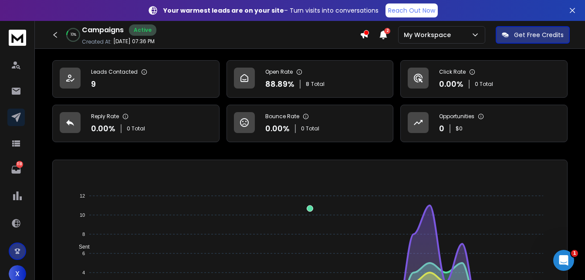
scroll to position [0, 0]
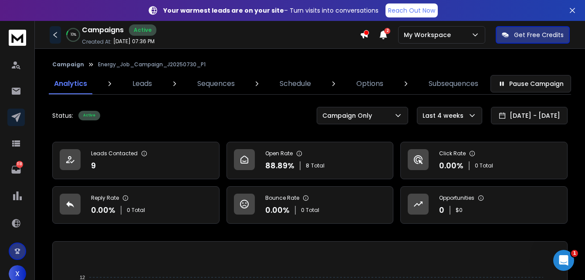
click at [58, 36] on icon at bounding box center [55, 35] width 8 height 8
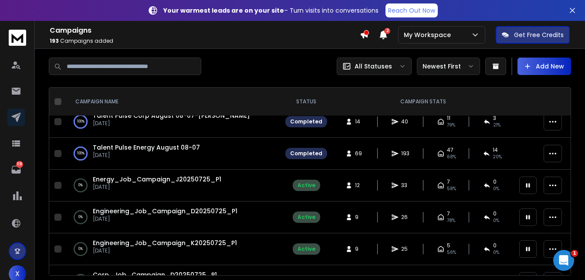
scroll to position [331, 0]
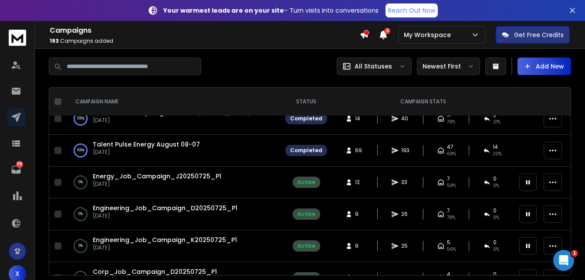
click at [166, 178] on span "Energy_Job_Campaign_J20250725_P1" at bounding box center [157, 176] width 128 height 9
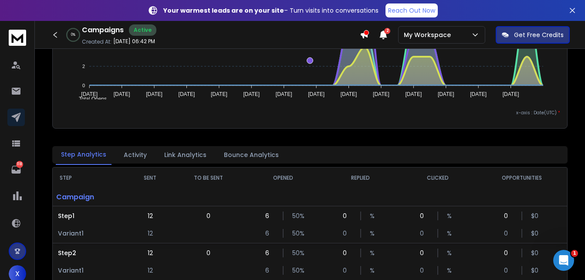
scroll to position [307, 0]
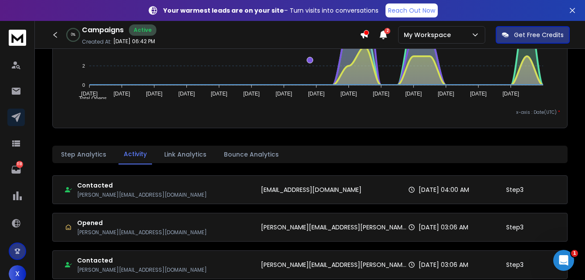
click at [128, 154] on button "Activity" at bounding box center [135, 154] width 34 height 20
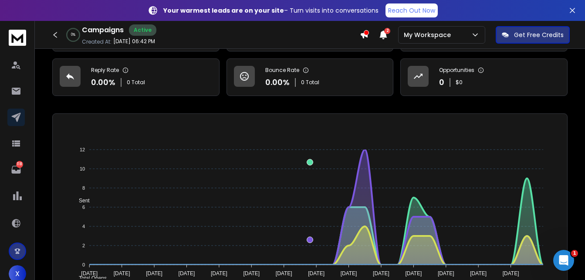
scroll to position [0, 0]
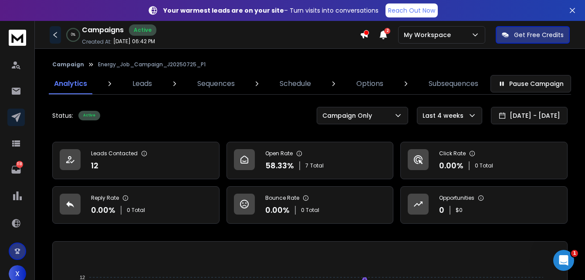
click at [56, 33] on icon at bounding box center [55, 35] width 8 height 8
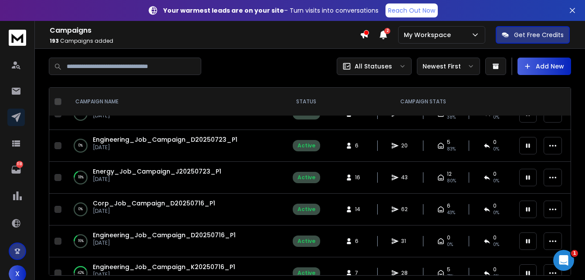
scroll to position [623, 0]
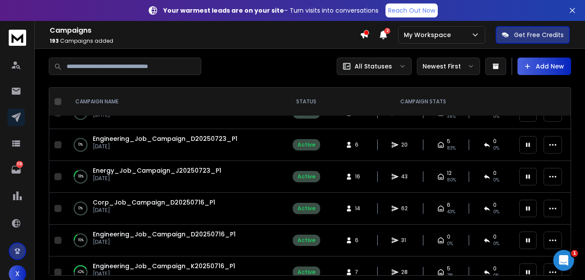
click at [163, 174] on span "Energy_Job_Campaign_J20250723_P1" at bounding box center [157, 170] width 128 height 9
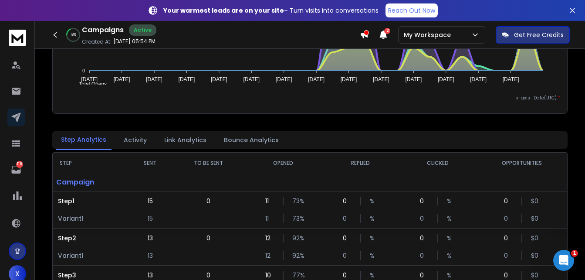
scroll to position [324, 0]
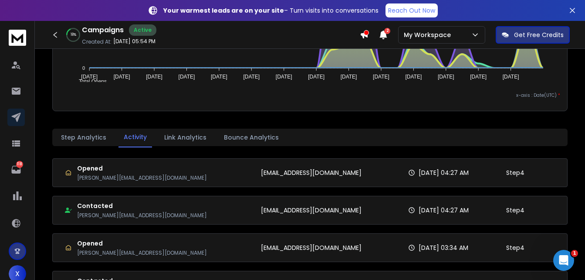
click at [119, 134] on button "Activity" at bounding box center [135, 137] width 34 height 20
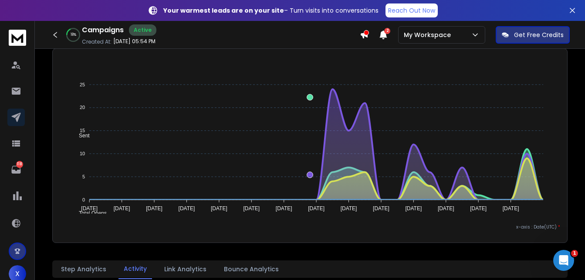
scroll to position [0, 0]
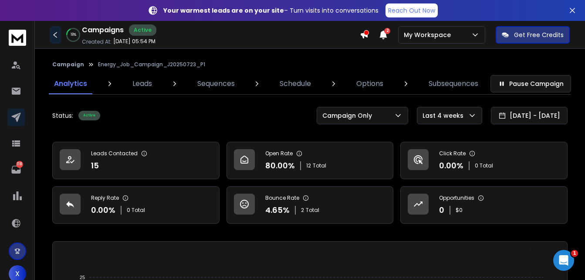
click at [54, 40] on button at bounding box center [55, 34] width 11 height 17
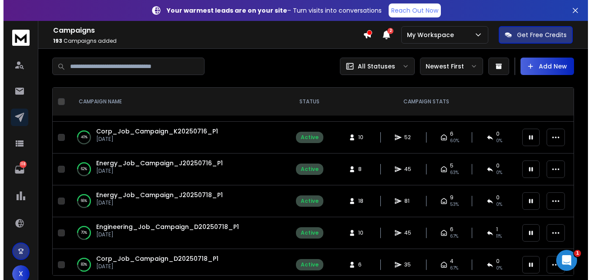
scroll to position [790, 0]
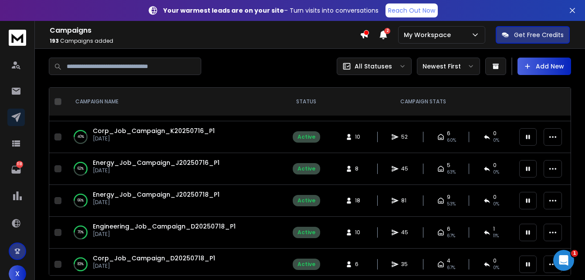
click at [177, 165] on span "Energy_Job_Campaign_J20250716_P1" at bounding box center [156, 162] width 127 height 9
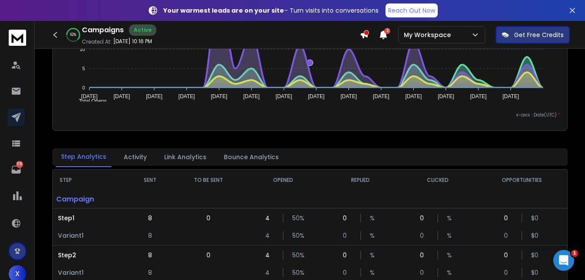
scroll to position [305, 0]
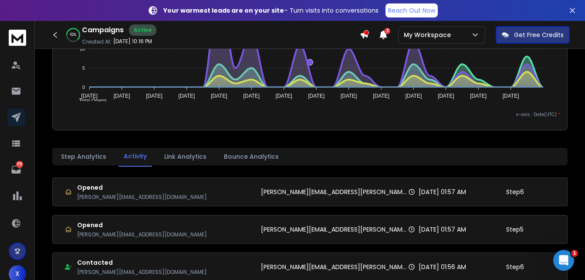
click at [132, 160] on button "Activity" at bounding box center [135, 156] width 34 height 20
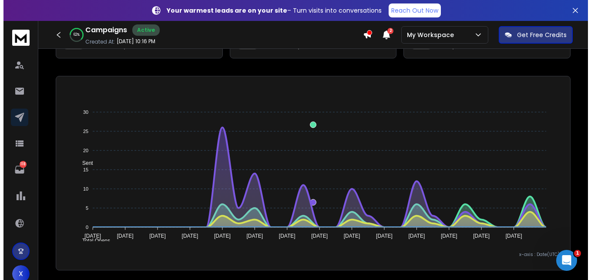
scroll to position [0, 0]
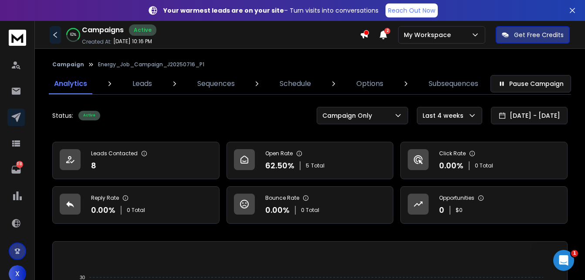
click at [54, 31] on icon at bounding box center [55, 35] width 8 height 8
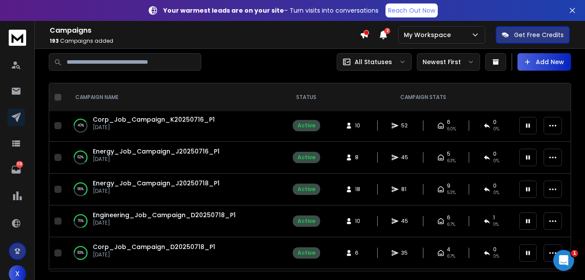
scroll to position [797, 0]
click at [163, 183] on span "Energy_Job_Campaign_J20250718_P1" at bounding box center [156, 182] width 127 height 9
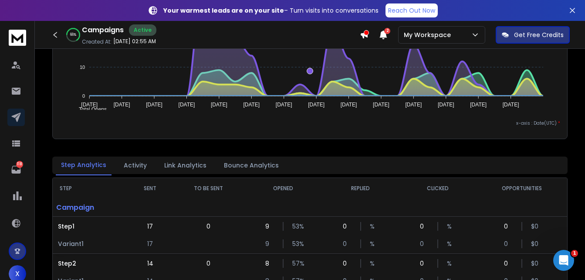
scroll to position [297, 0]
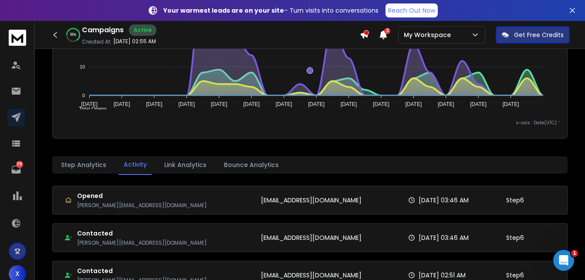
click at [128, 168] on button "Activity" at bounding box center [135, 165] width 34 height 20
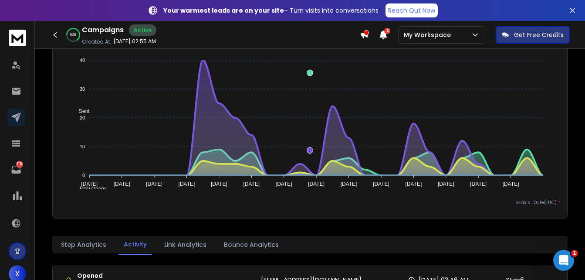
scroll to position [0, 0]
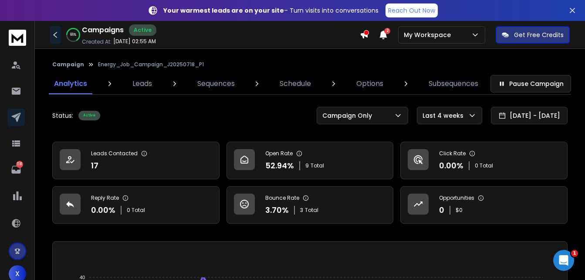
click at [52, 37] on icon at bounding box center [55, 35] width 8 height 8
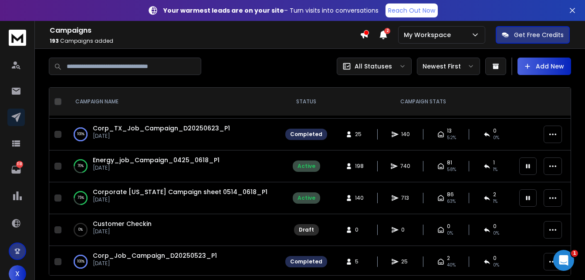
scroll to position [2572, 0]
click at [193, 159] on span "Energy_job_Campaign_0425_0618_P1" at bounding box center [156, 160] width 127 height 9
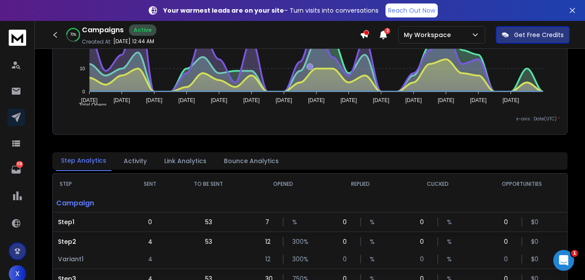
scroll to position [310, 0]
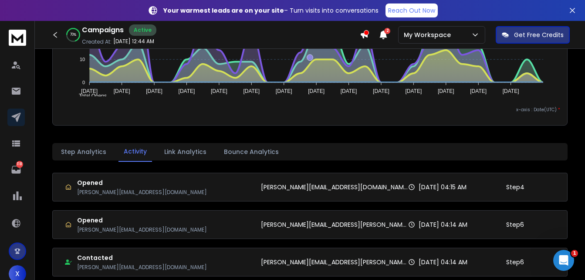
click at [137, 159] on button "Activity" at bounding box center [135, 152] width 34 height 20
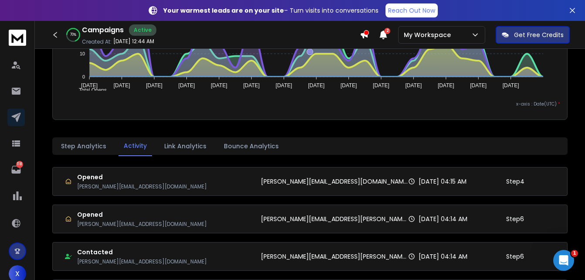
scroll to position [316, 0]
copy p "jeff.crisp@ice-eng.com"
drag, startPoint x: 337, startPoint y: 179, endPoint x: 261, endPoint y: 182, distance: 75.9
click at [261, 182] on div "jeff.crisp@ice-eng.com" at bounding box center [334, 180] width 147 height 9
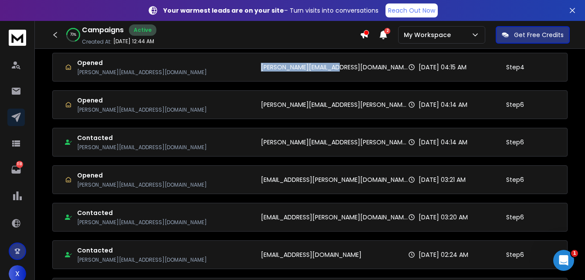
scroll to position [430, 0]
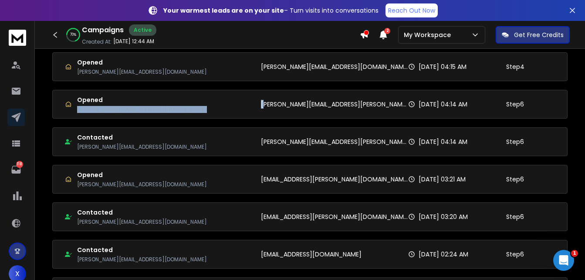
click at [260, 101] on div "Opened joanna@xenspire.com" at bounding box center [163, 103] width 196 height 17
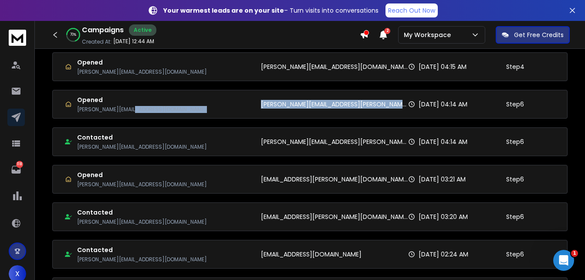
copy div "lance.erdmann@streamlineinnovations.com"
drag, startPoint x: 398, startPoint y: 101, endPoint x: 258, endPoint y: 110, distance: 140.1
click at [258, 110] on div "Opened joanna@xenspire.com lance.erdmann@streamlineinnovations.com Aug 12, 2025…" at bounding box center [309, 104] width 515 height 29
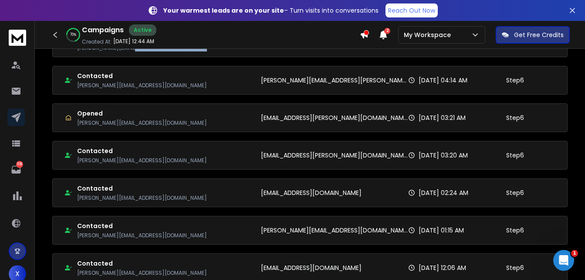
scroll to position [492, 0]
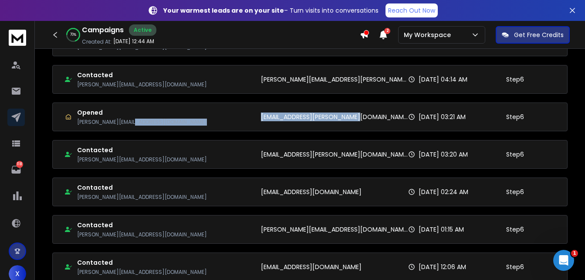
copy div "cmiller@wilson-engineers.com"
drag, startPoint x: 358, startPoint y: 118, endPoint x: 261, endPoint y: 123, distance: 96.4
click at [261, 123] on div "Opened joanna@xenspire.com cmiller@wilson-engineers.com Aug 12, 2025, 03:21 AM …" at bounding box center [309, 116] width 515 height 29
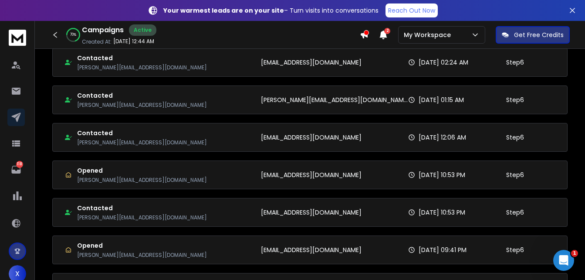
scroll to position [624, 0]
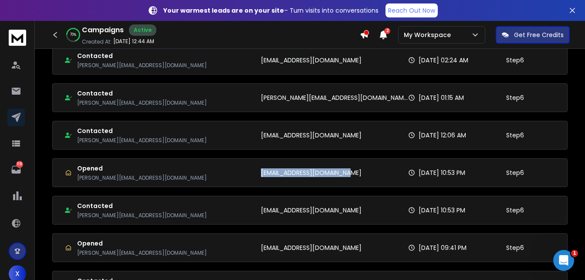
copy p "ginger.roques@spr.doe.gov"
drag, startPoint x: 350, startPoint y: 170, endPoint x: 261, endPoint y: 176, distance: 89.0
click at [261, 176] on div "ginger.roques@spr.doe.gov" at bounding box center [334, 172] width 147 height 9
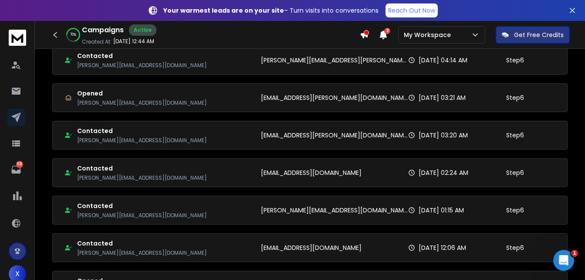
scroll to position [511, 0]
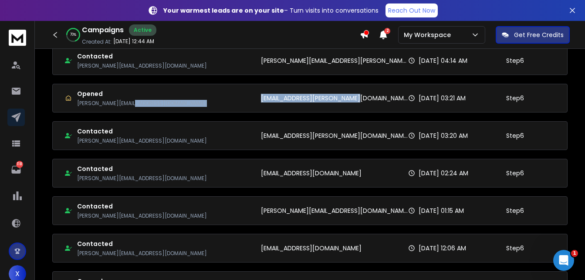
copy div "cmiller@wilson-engineers.com"
drag, startPoint x: 365, startPoint y: 94, endPoint x: 257, endPoint y: 101, distance: 108.7
click at [257, 101] on div "Opened joanna@xenspire.com cmiller@wilson-engineers.com Aug 12, 2025, 03:21 AM …" at bounding box center [309, 98] width 515 height 29
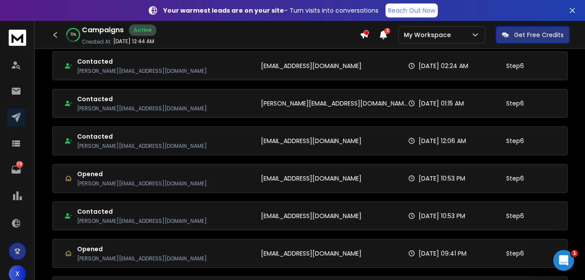
scroll to position [618, 0]
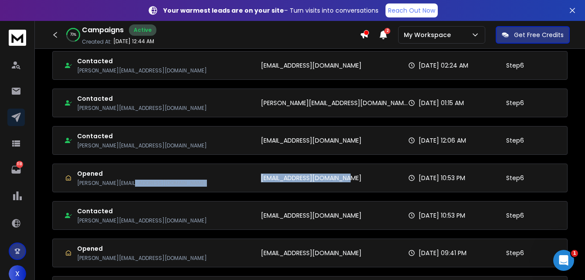
copy div "ginger.roques@spr.doe.gov"
drag, startPoint x: 348, startPoint y: 176, endPoint x: 260, endPoint y: 184, distance: 87.9
click at [260, 184] on div "Opened joanna@xenspire.com ginger.roques@spr.doe.gov Aug 11, 2025, 10:53 PM 21 …" at bounding box center [309, 177] width 515 height 29
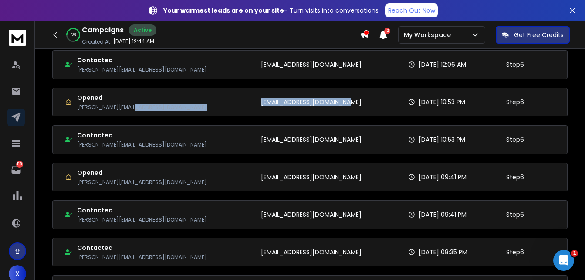
scroll to position [698, 0]
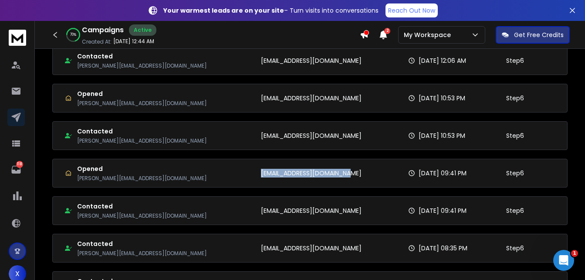
copy p "rkoenig@civiresources.com"
drag, startPoint x: 351, startPoint y: 172, endPoint x: 261, endPoint y: 176, distance: 89.4
click at [261, 176] on div "rkoenig@civiresources.com" at bounding box center [334, 173] width 147 height 9
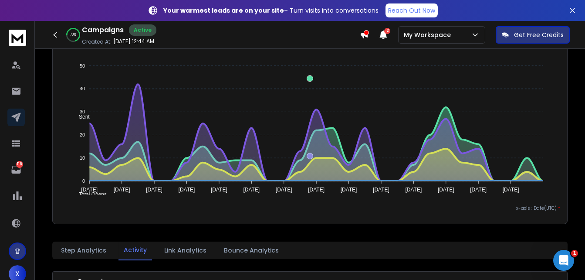
scroll to position [0, 0]
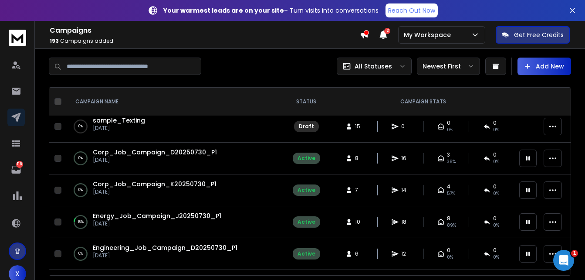
scroll to position [101, 0]
